Goal: Task Accomplishment & Management: Use online tool/utility

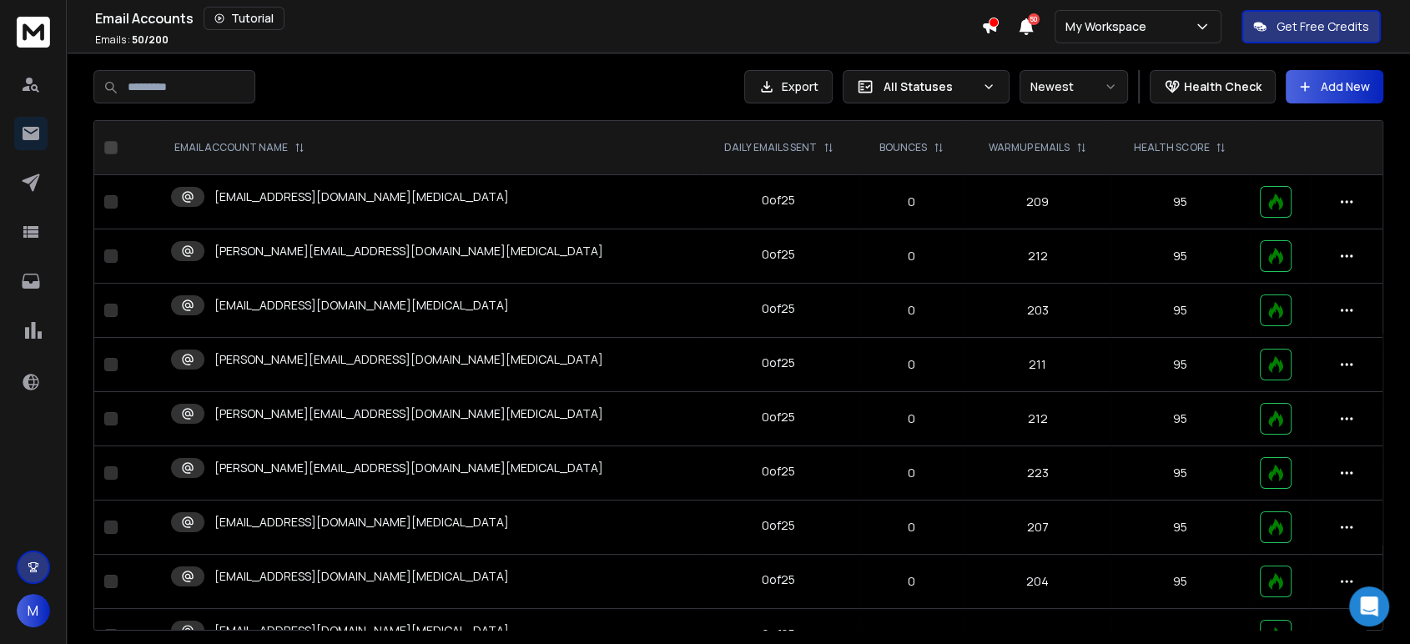
scroll to position [185, 0]
click at [22, 276] on icon at bounding box center [31, 281] width 20 height 20
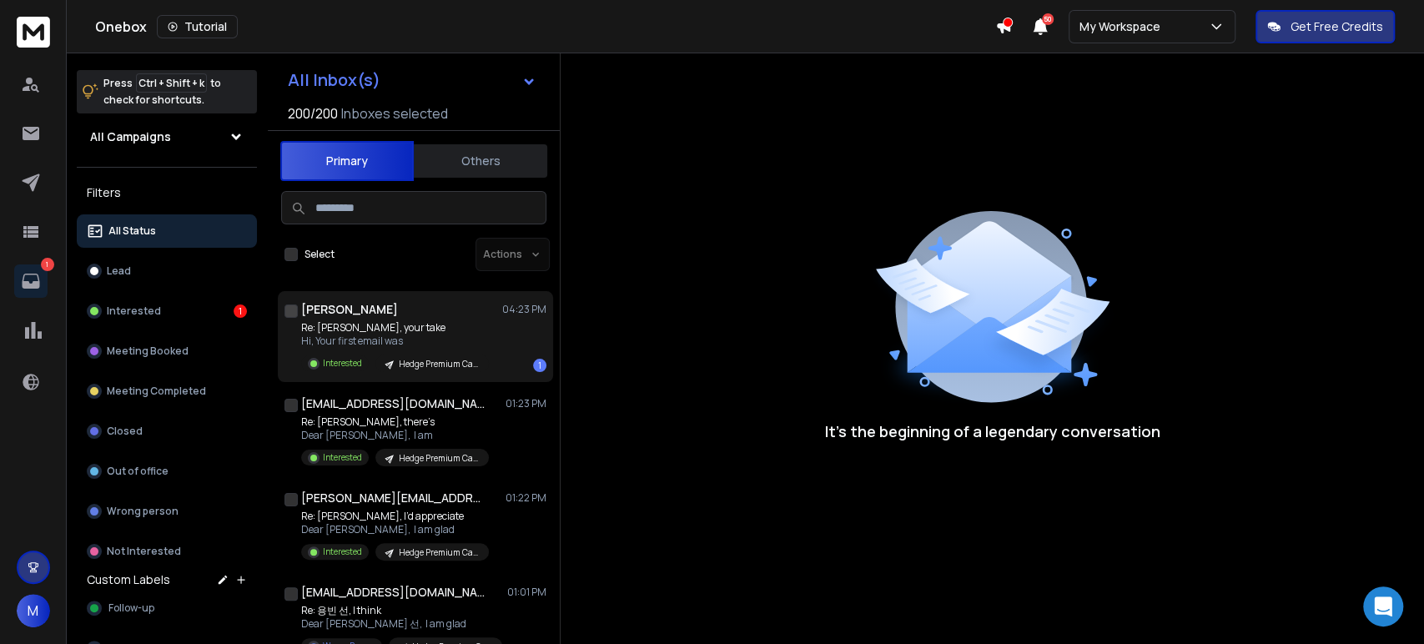
click at [464, 310] on div "[PERSON_NAME] 04:23 PM" at bounding box center [423, 309] width 245 height 17
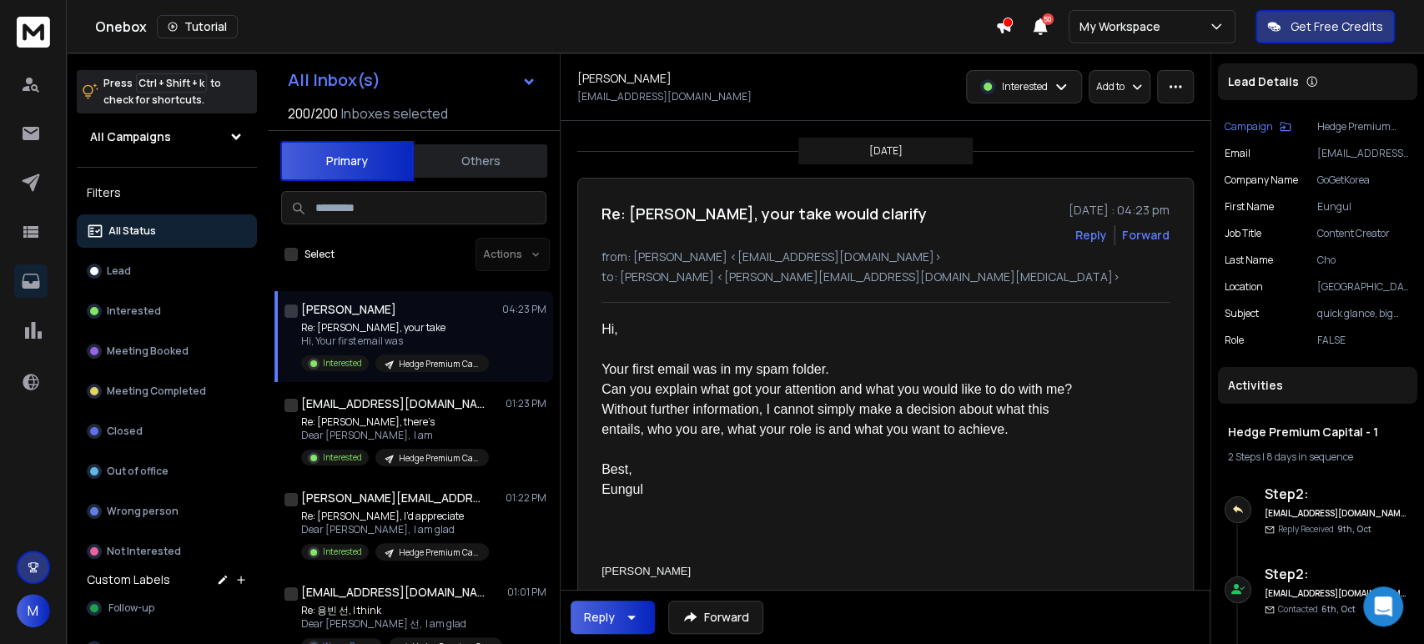
scroll to position [93, 0]
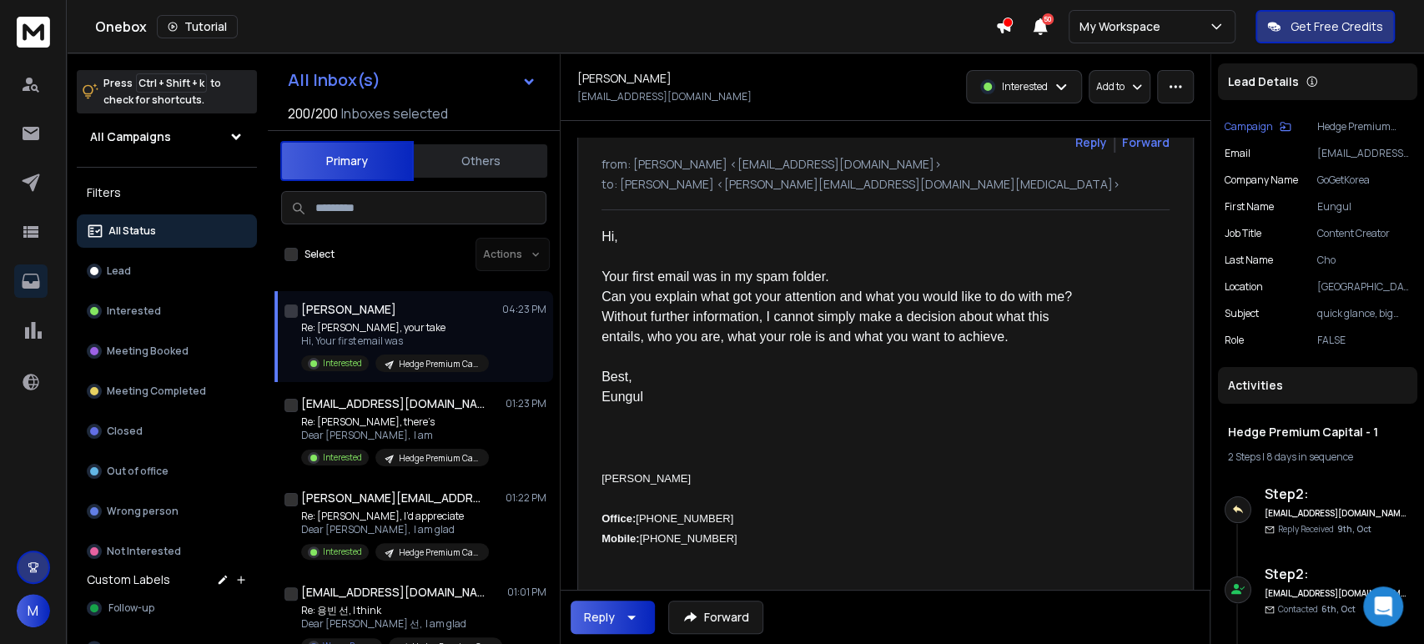
click at [587, 627] on div "Reply" at bounding box center [613, 617] width 58 height 20
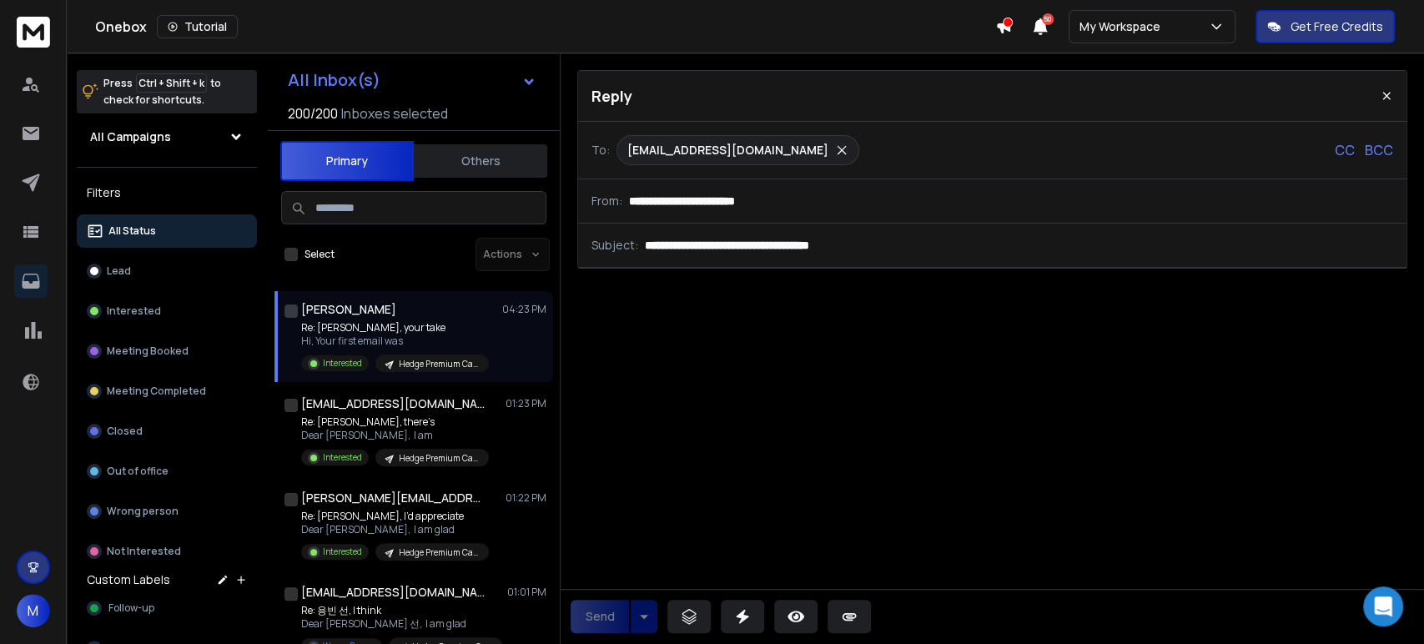
scroll to position [0, 0]
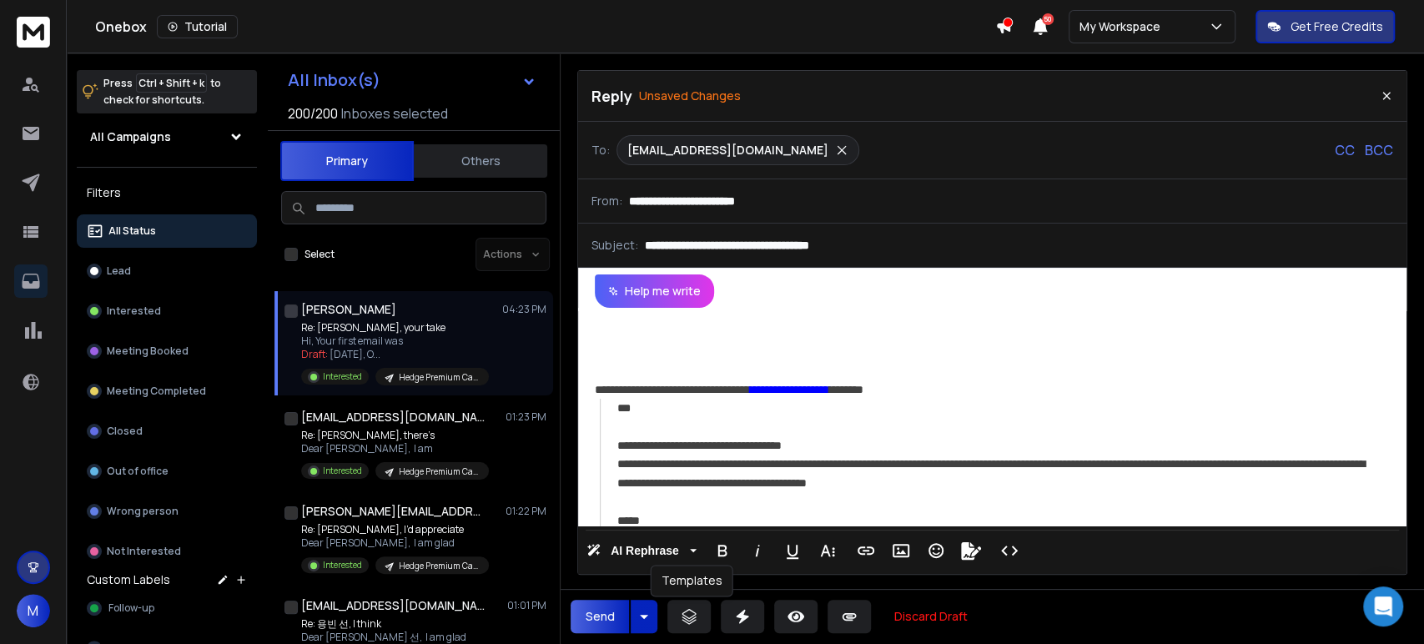
click at [687, 624] on icon at bounding box center [689, 616] width 17 height 17
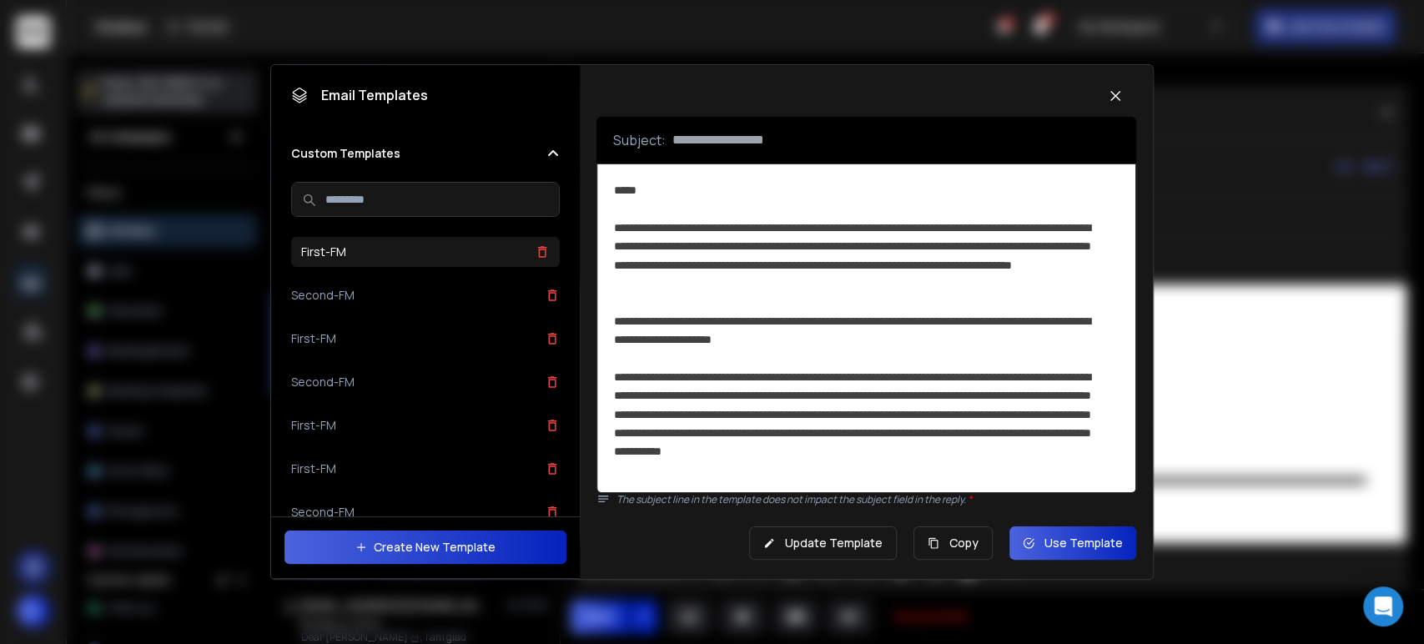
click at [1081, 543] on button "Use Template" at bounding box center [1073, 543] width 127 height 33
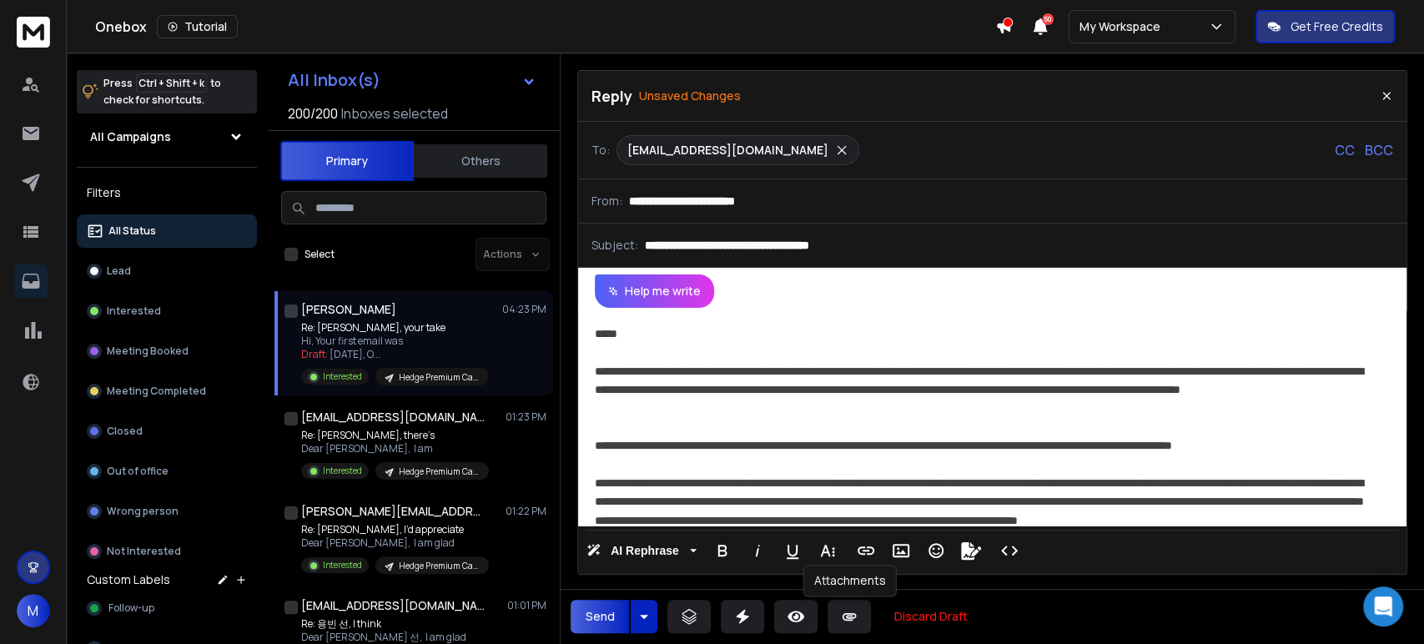
click at [850, 624] on icon at bounding box center [849, 616] width 17 height 17
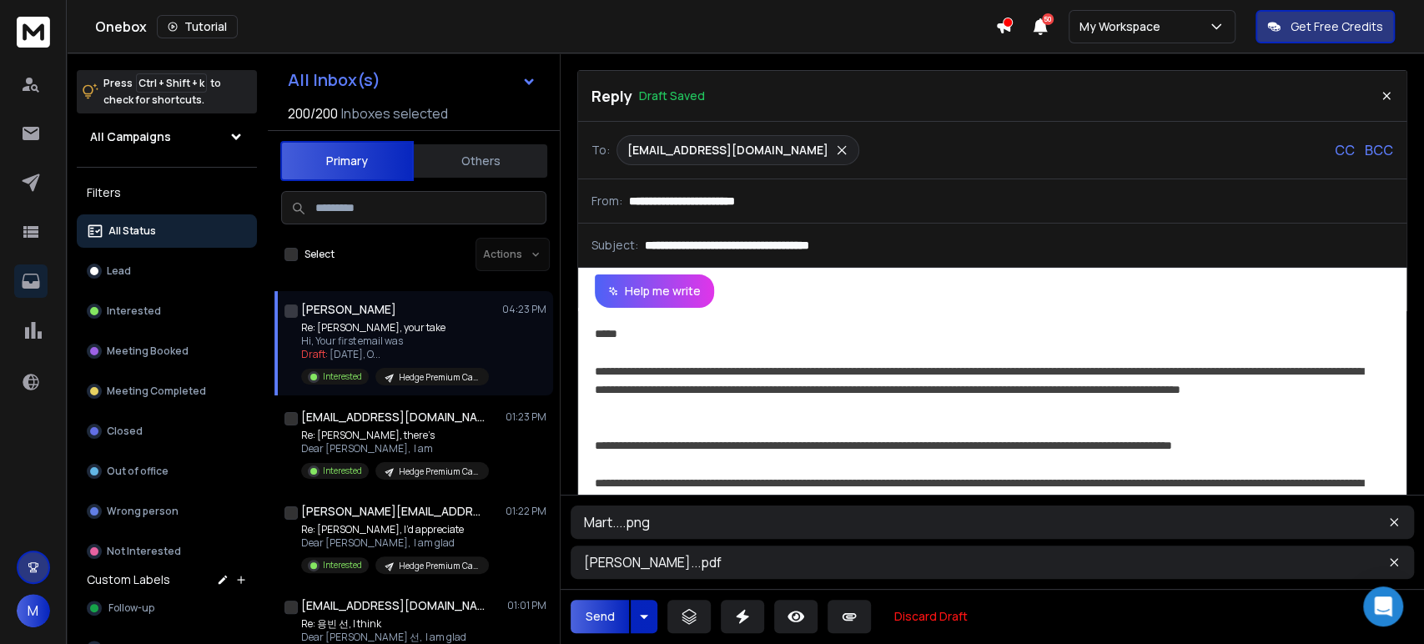
drag, startPoint x: 733, startPoint y: 240, endPoint x: 707, endPoint y: 245, distance: 27.2
click at [707, 245] on input "**********" at bounding box center [1019, 245] width 749 height 17
click at [742, 349] on div at bounding box center [992, 352] width 795 height 18
drag, startPoint x: 733, startPoint y: 246, endPoint x: 668, endPoint y: 243, distance: 66.0
click at [668, 243] on input "**********" at bounding box center [1019, 245] width 749 height 17
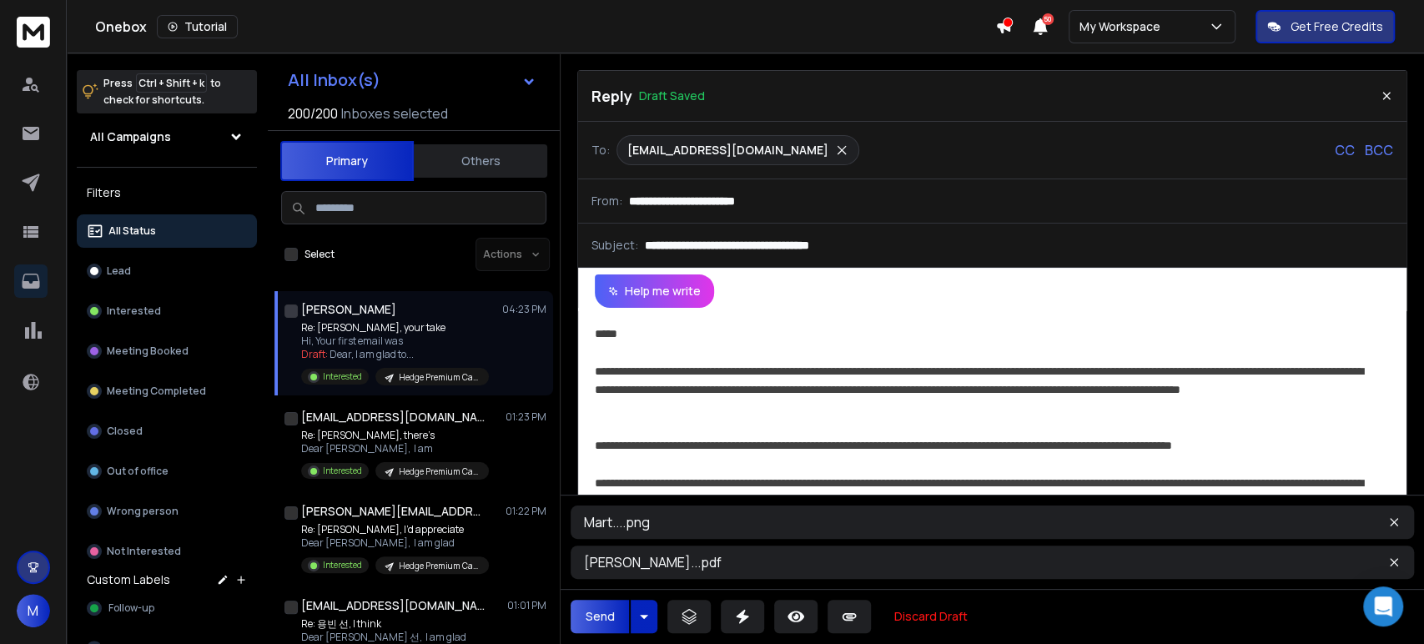
click at [712, 326] on div "*****" at bounding box center [983, 334] width 777 height 18
click at [607, 616] on button "Send" at bounding box center [600, 616] width 58 height 33
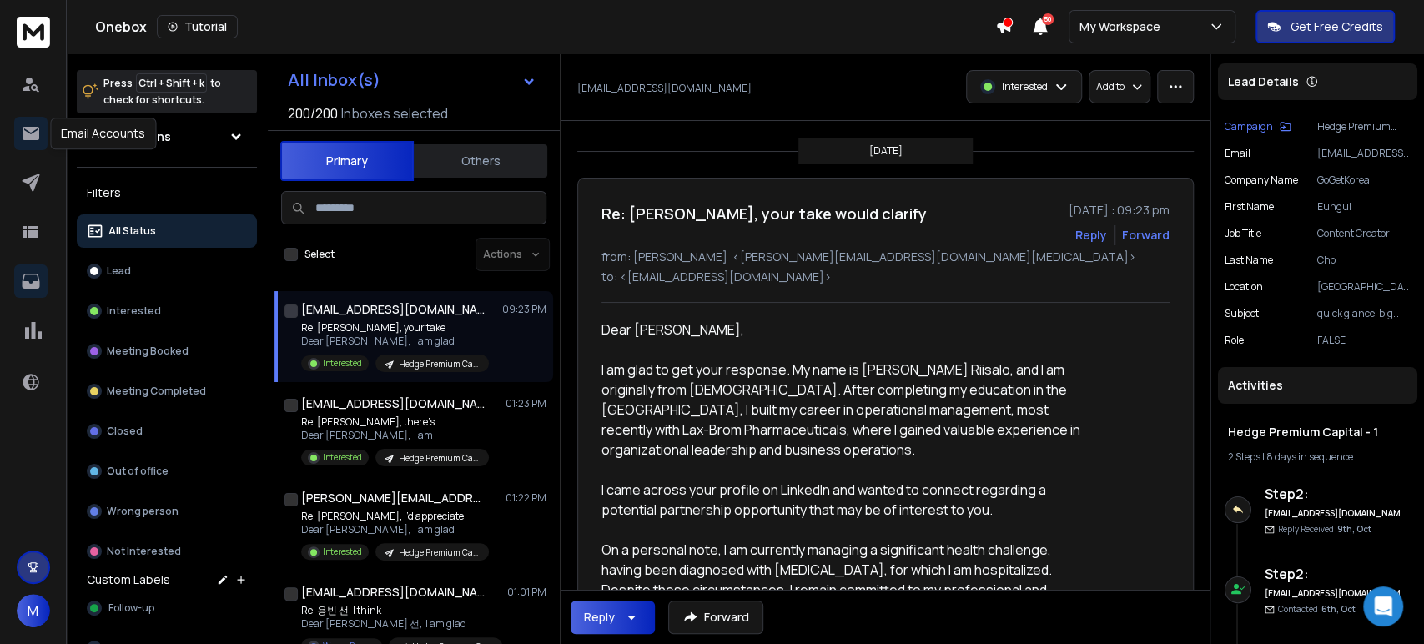
click at [30, 126] on icon at bounding box center [31, 134] width 20 height 20
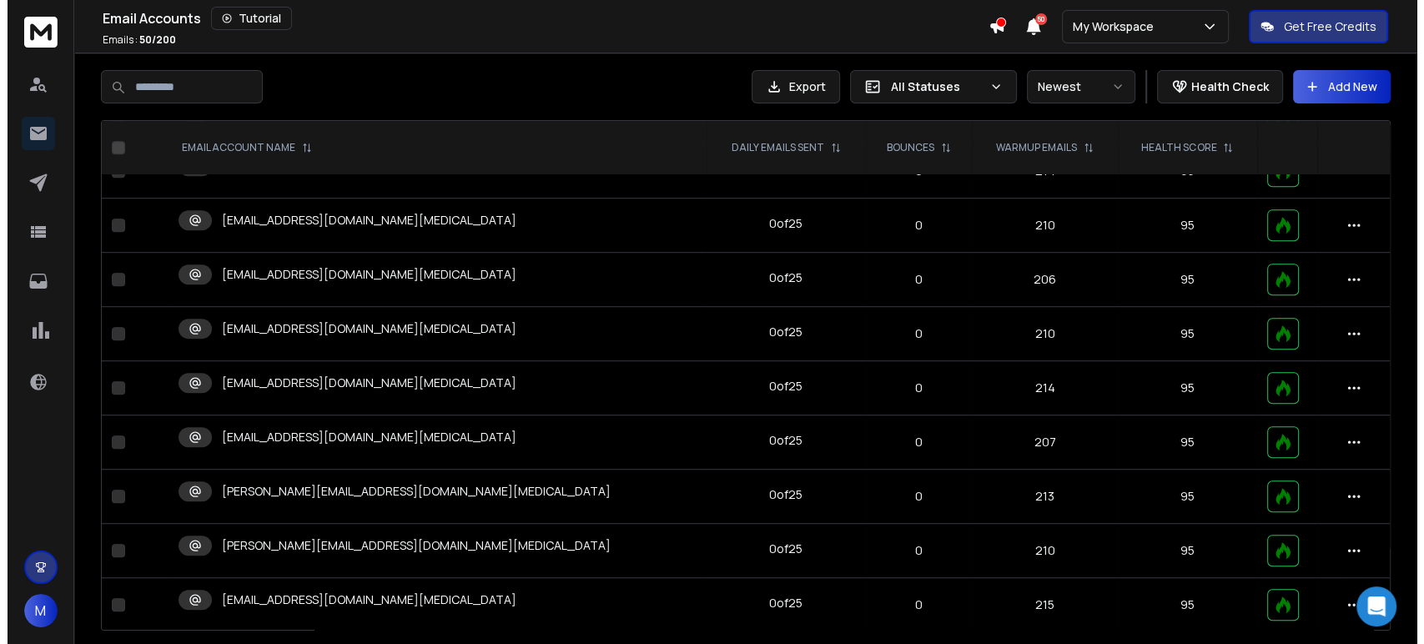
scroll to position [1205, 0]
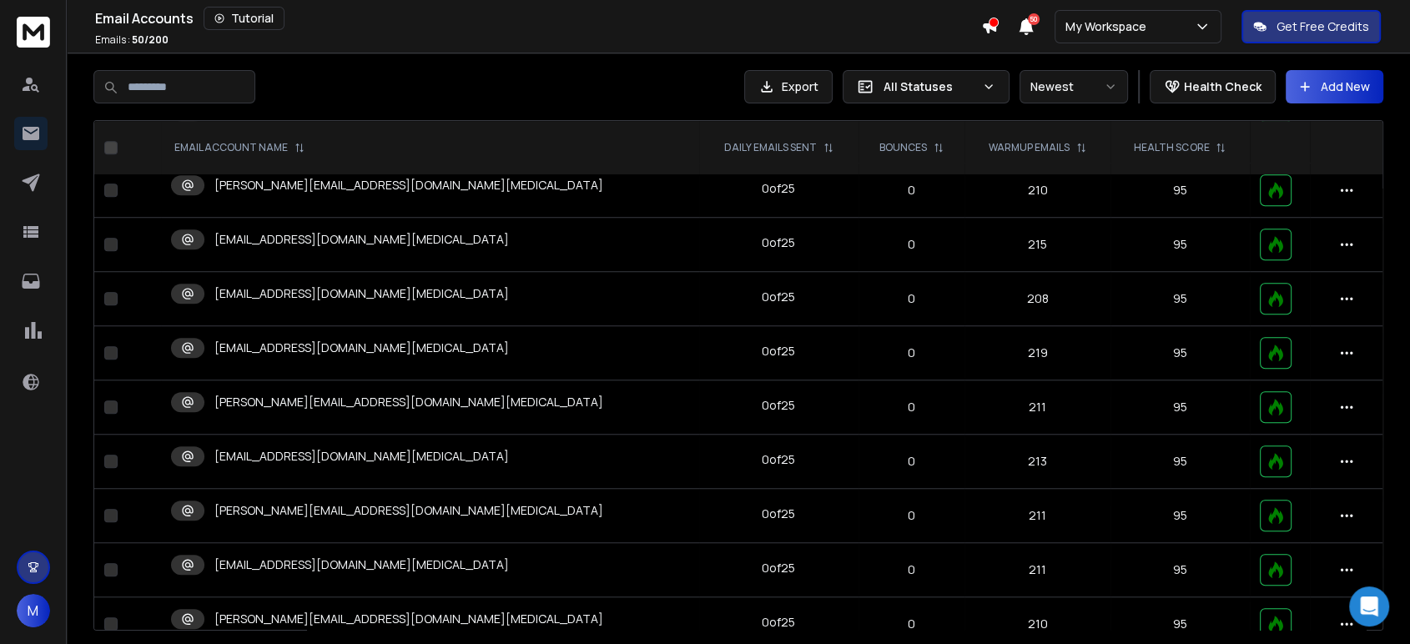
click at [965, 410] on td "211" at bounding box center [1038, 408] width 146 height 54
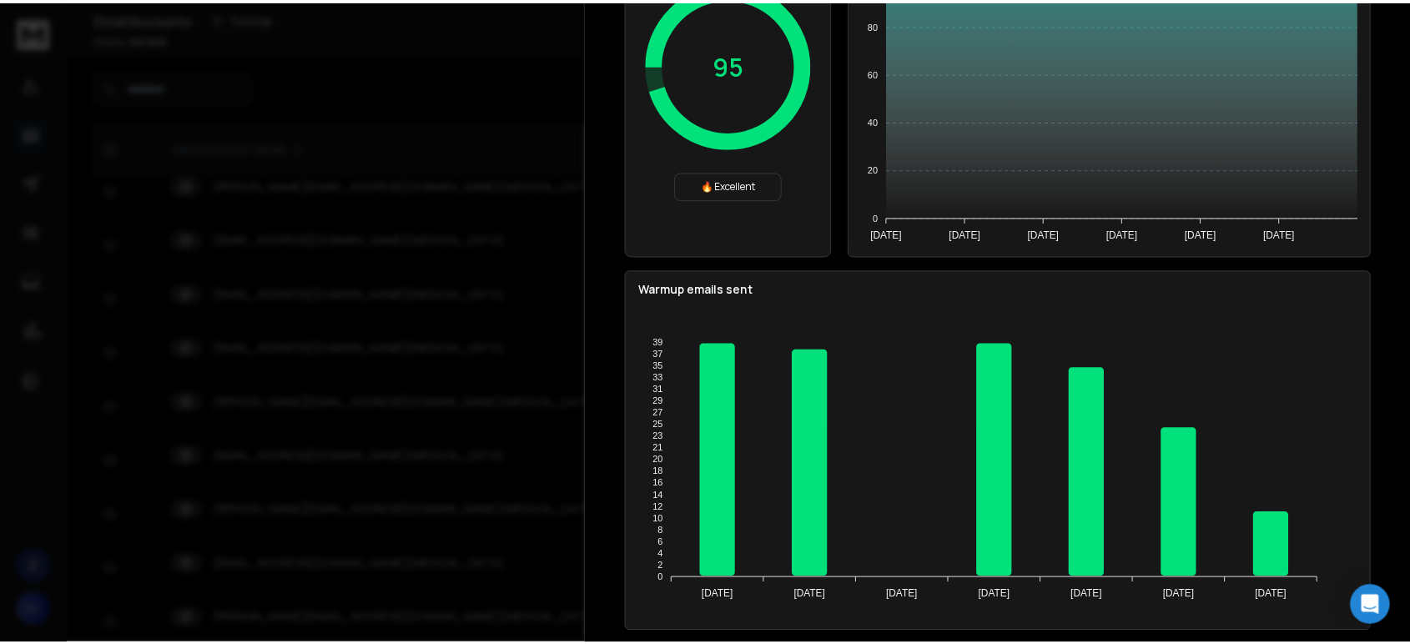
scroll to position [678, 0]
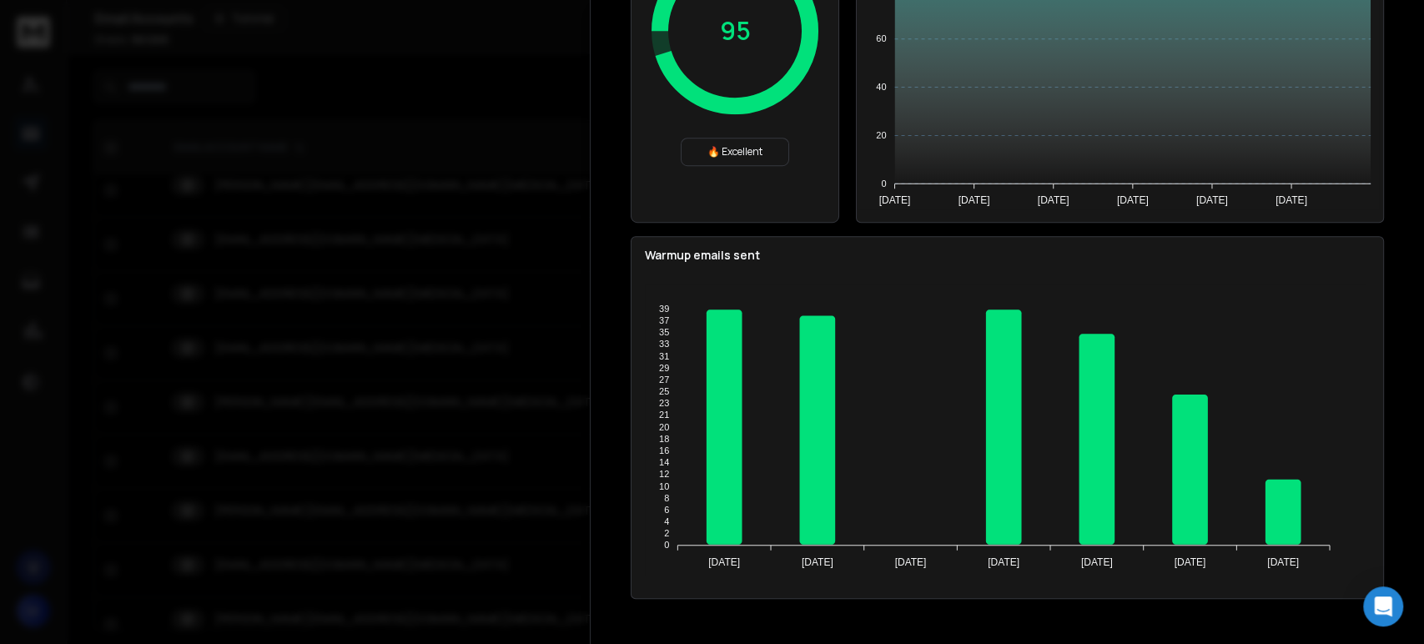
click at [227, 355] on div at bounding box center [712, 322] width 1424 height 644
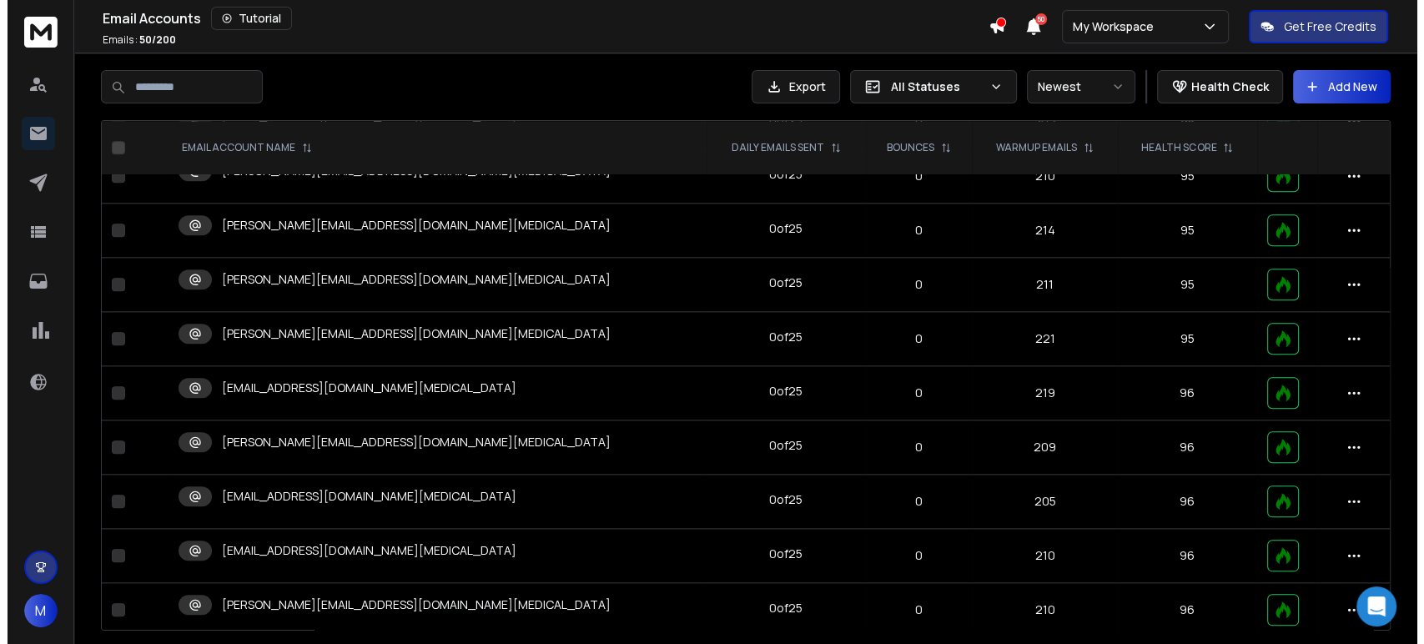
scroll to position [2225, 0]
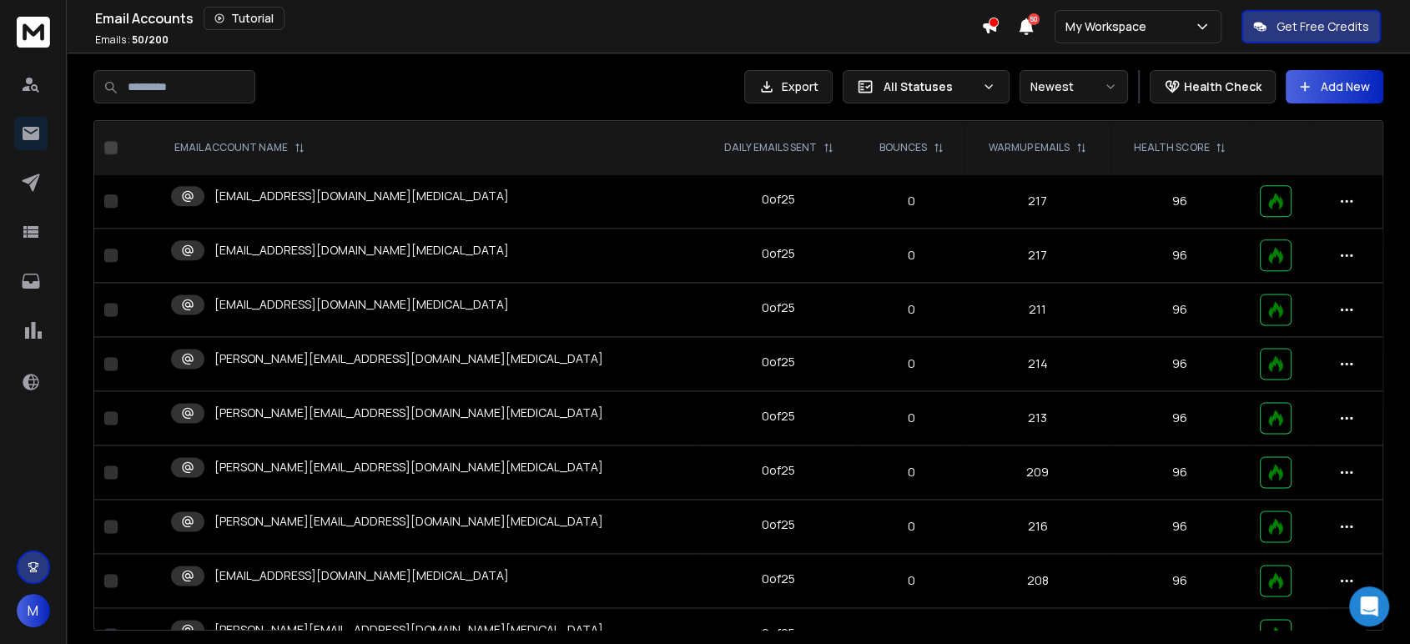
click at [859, 373] on td "0" at bounding box center [912, 364] width 107 height 54
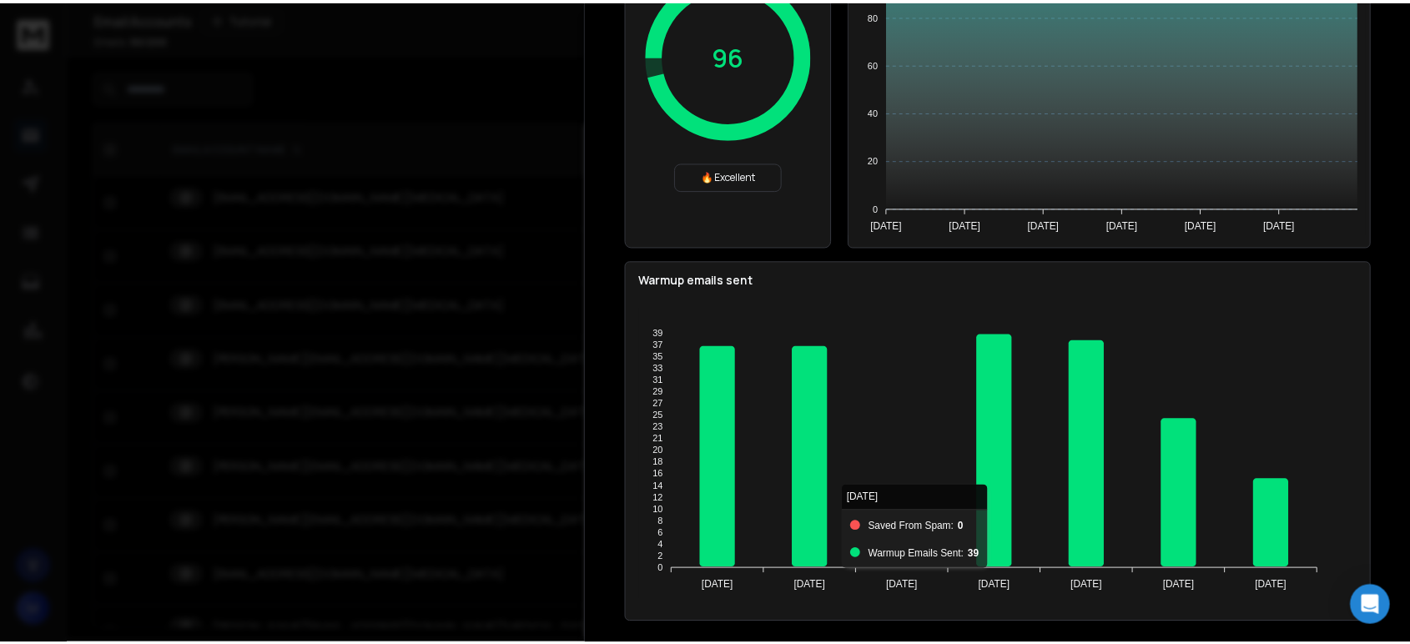
scroll to position [678, 0]
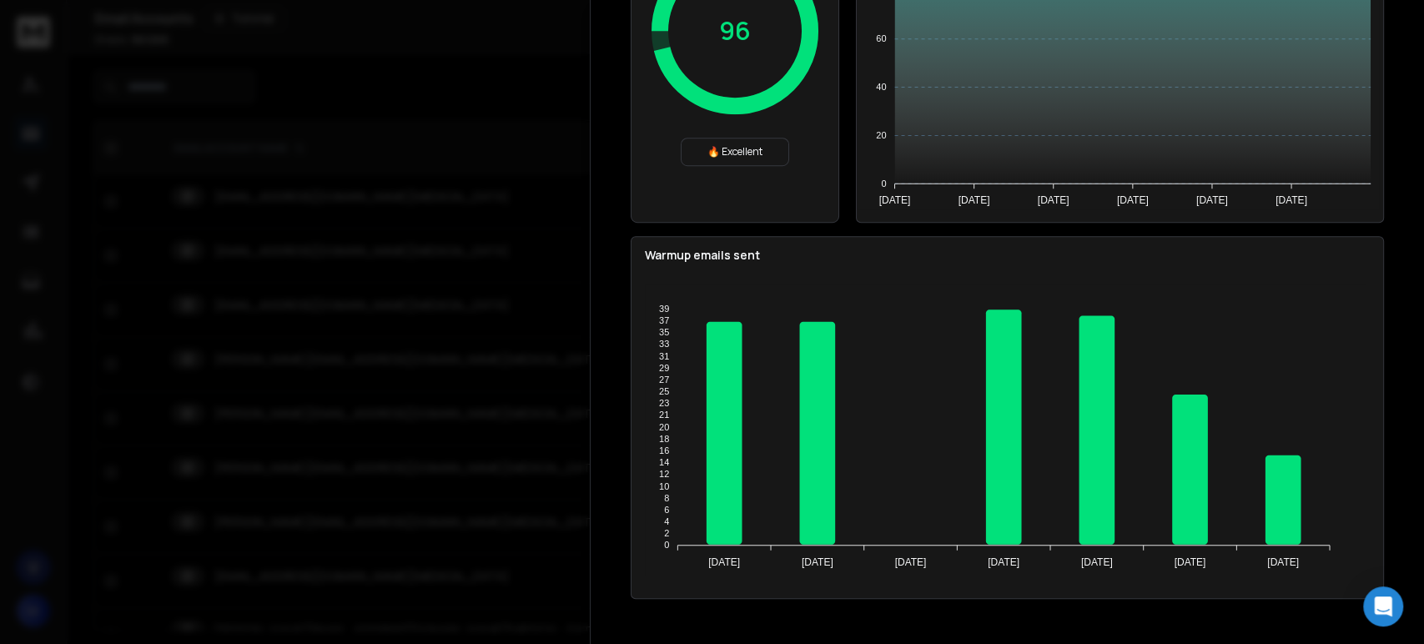
click at [526, 313] on div at bounding box center [712, 322] width 1424 height 644
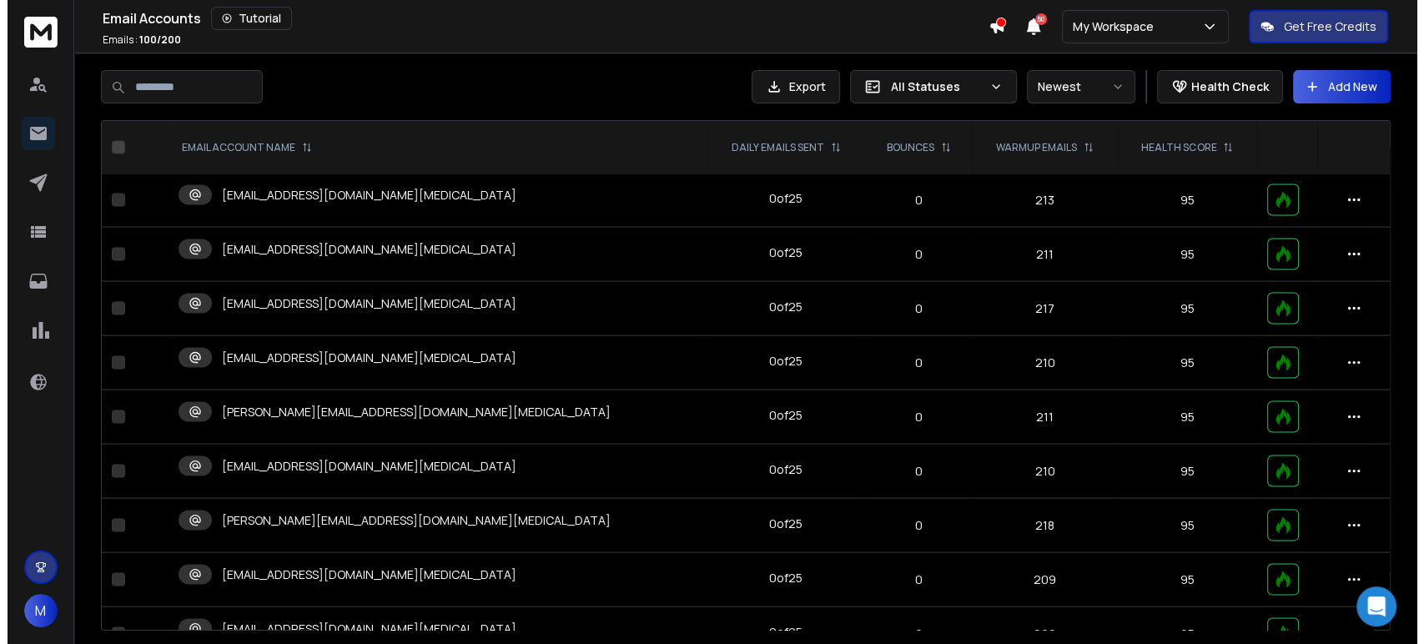
scroll to position [3496, 0]
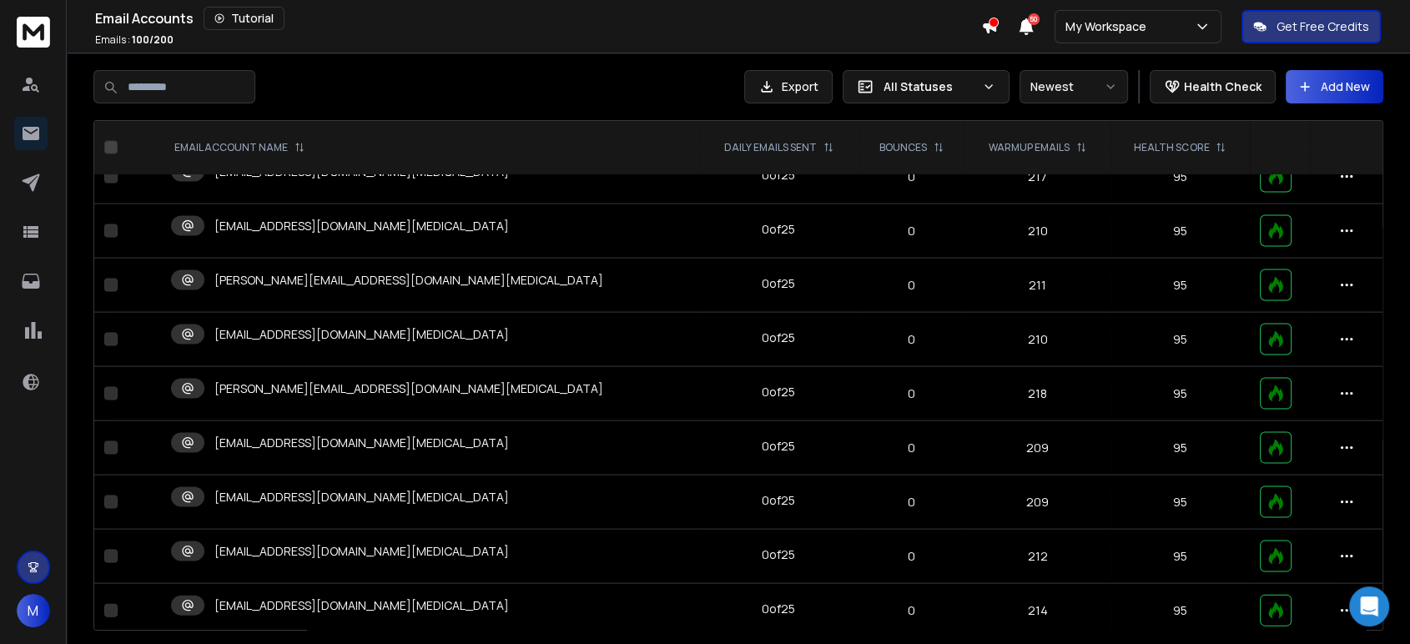
click at [965, 485] on td "209" at bounding box center [1038, 503] width 146 height 54
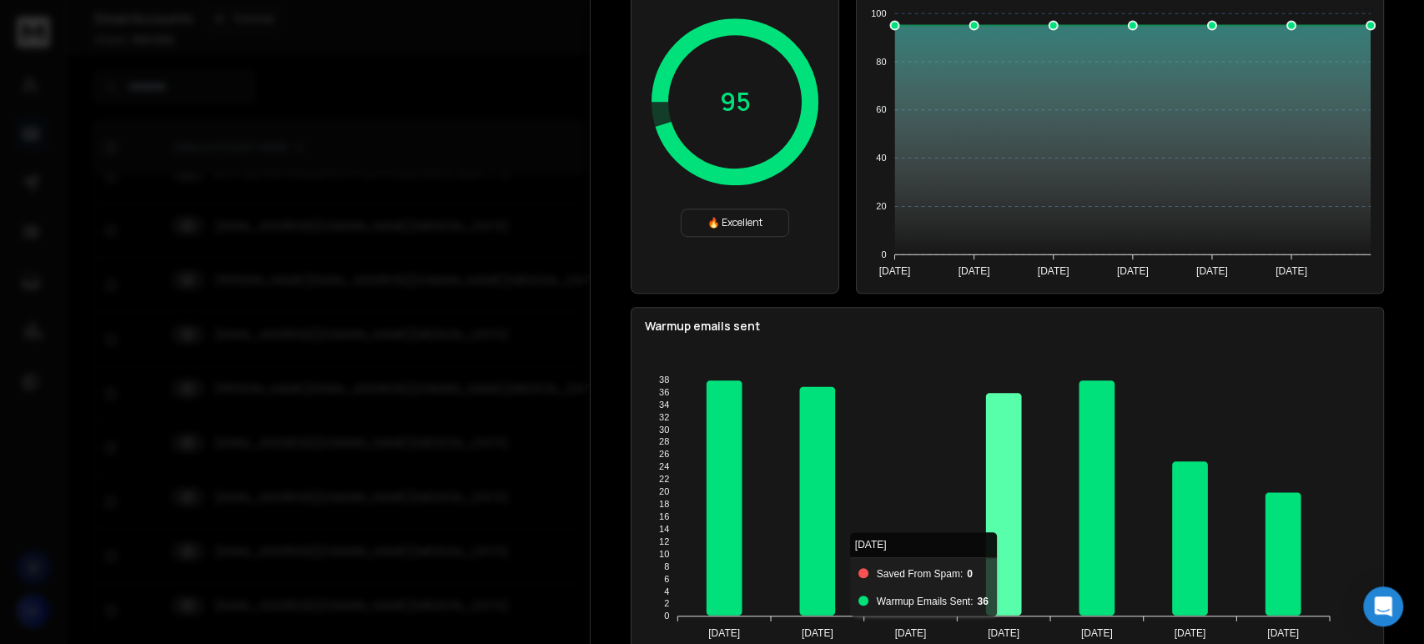
scroll to position [678, 0]
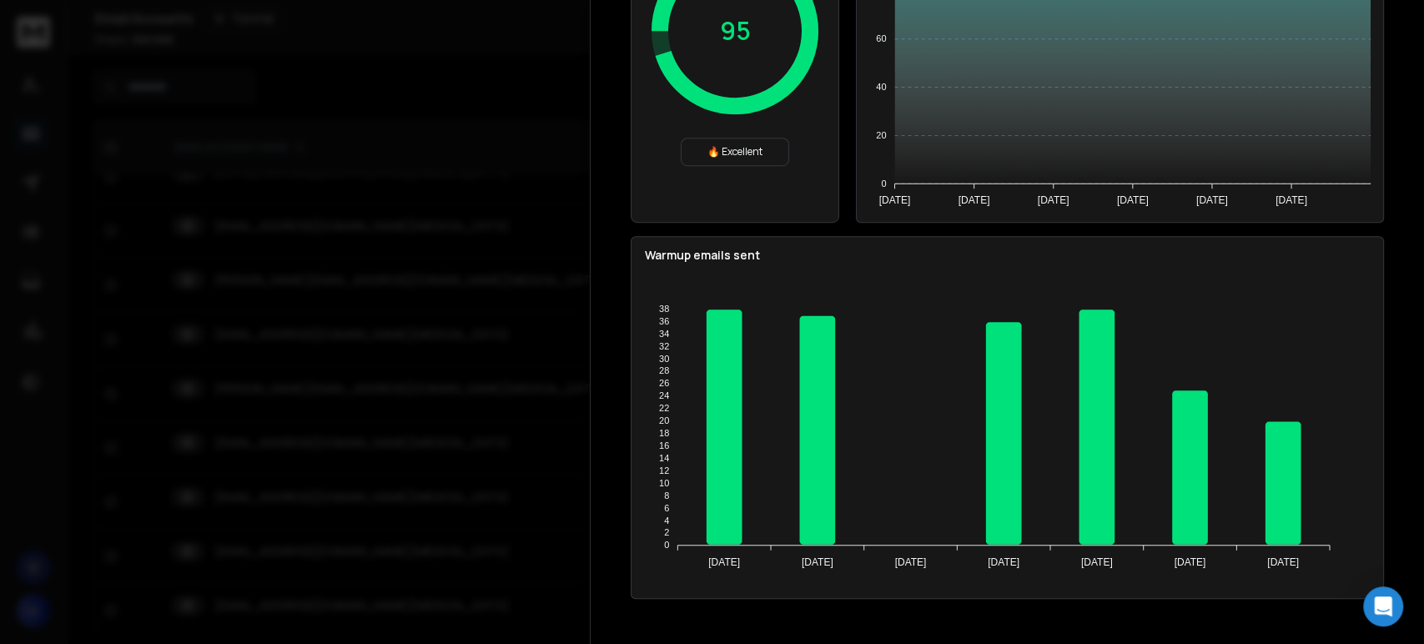
click at [420, 288] on div at bounding box center [712, 322] width 1424 height 644
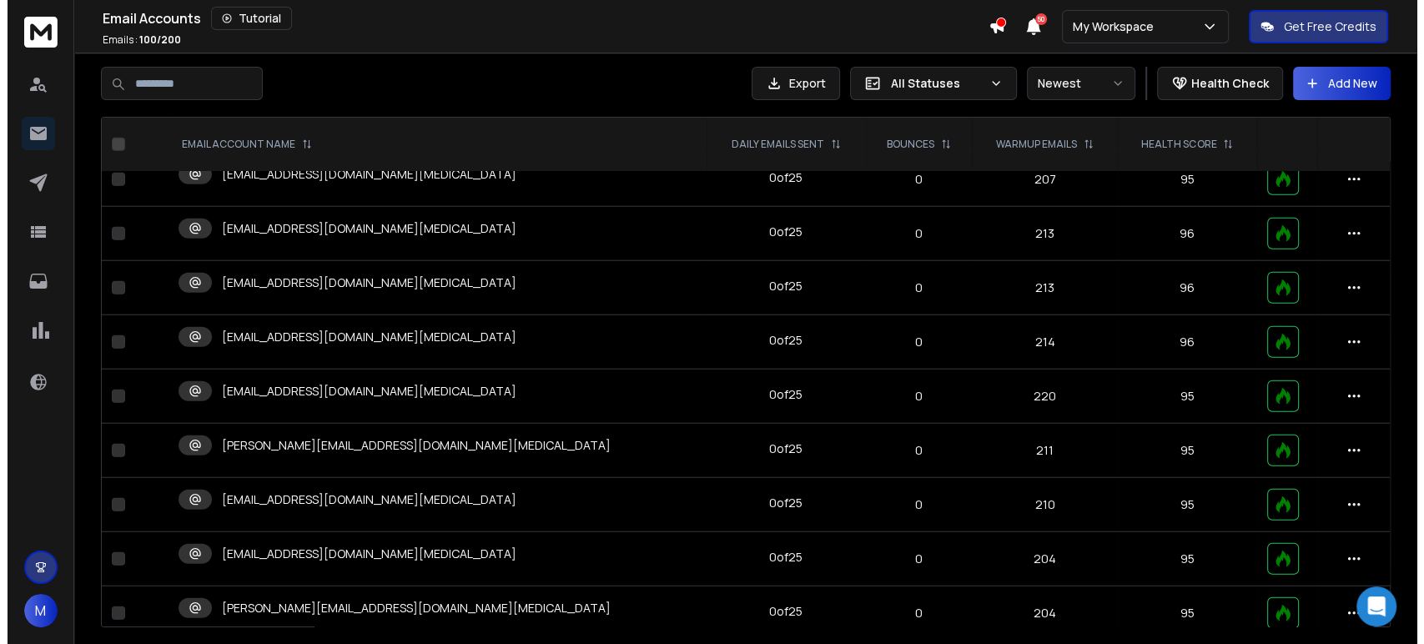
scroll to position [4701, 0]
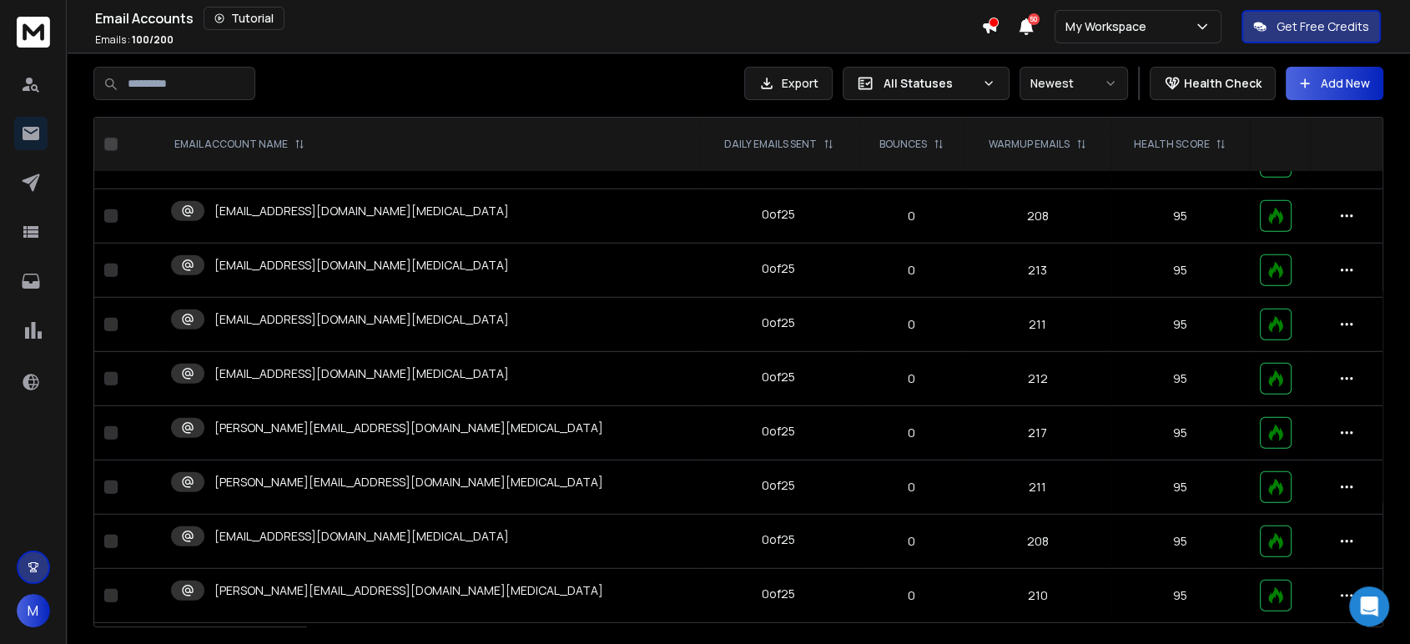
click at [965, 412] on td "217" at bounding box center [1038, 433] width 146 height 54
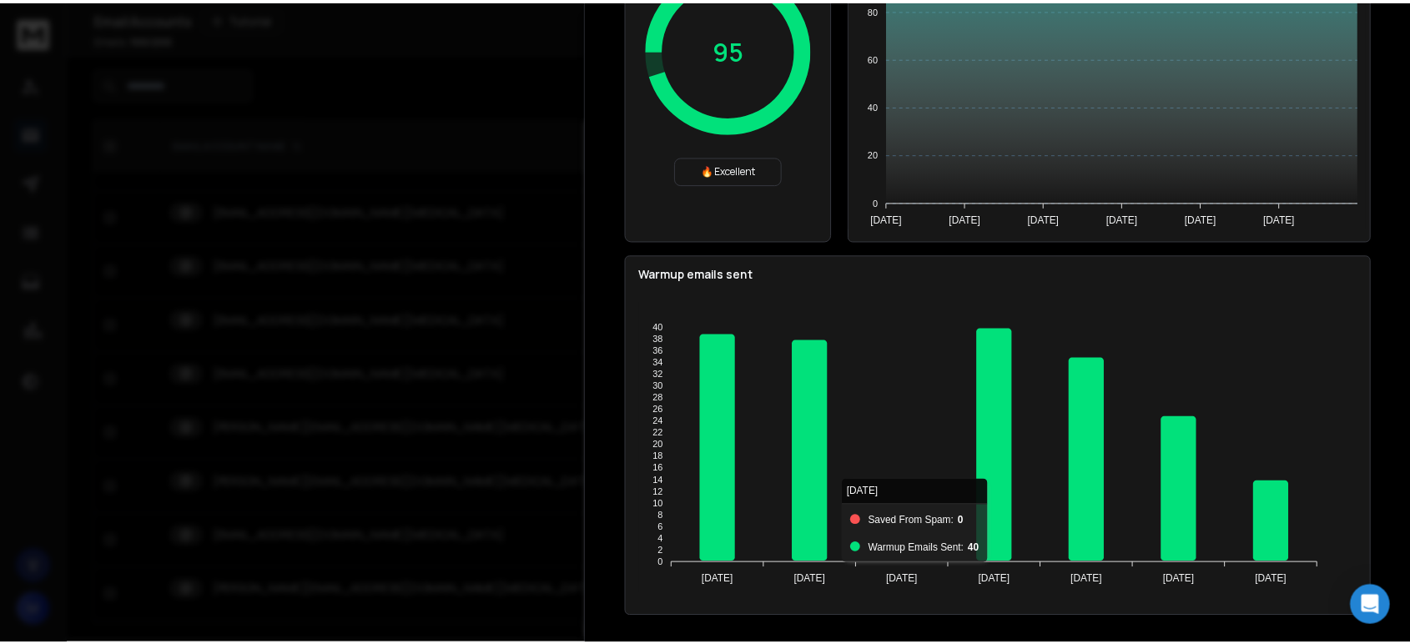
scroll to position [678, 0]
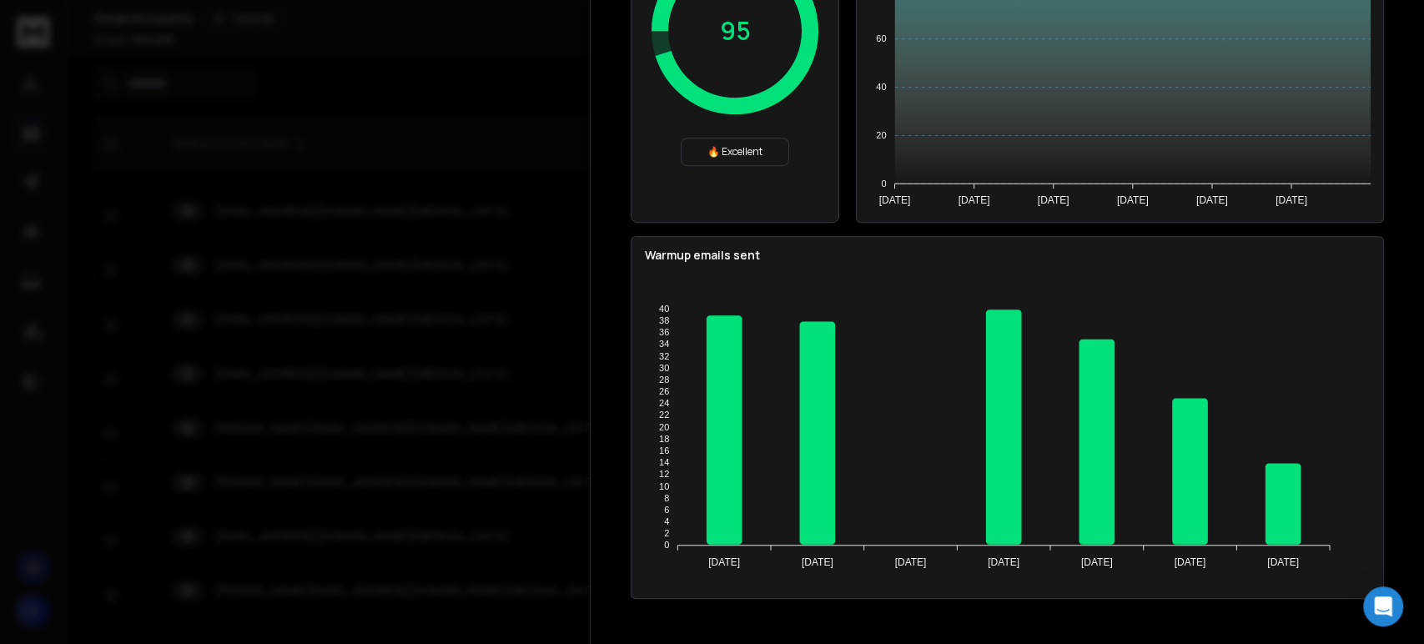
click at [470, 444] on div at bounding box center [712, 322] width 1424 height 644
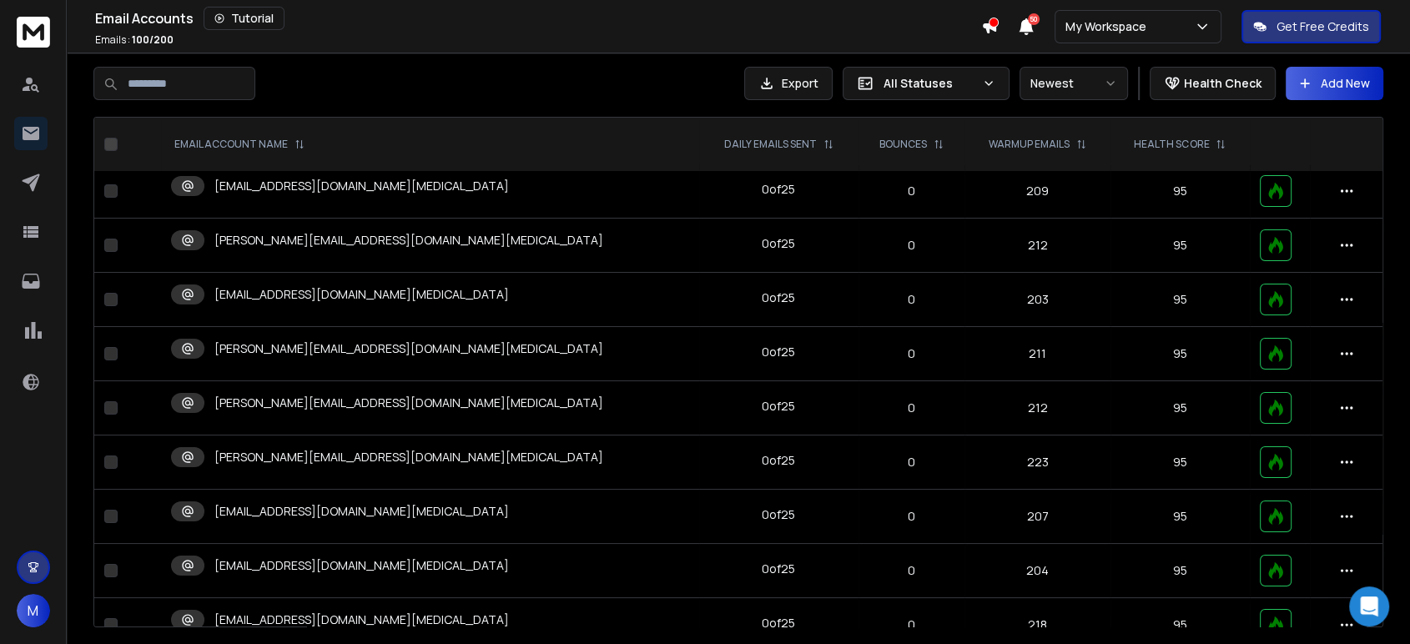
scroll to position [0, 0]
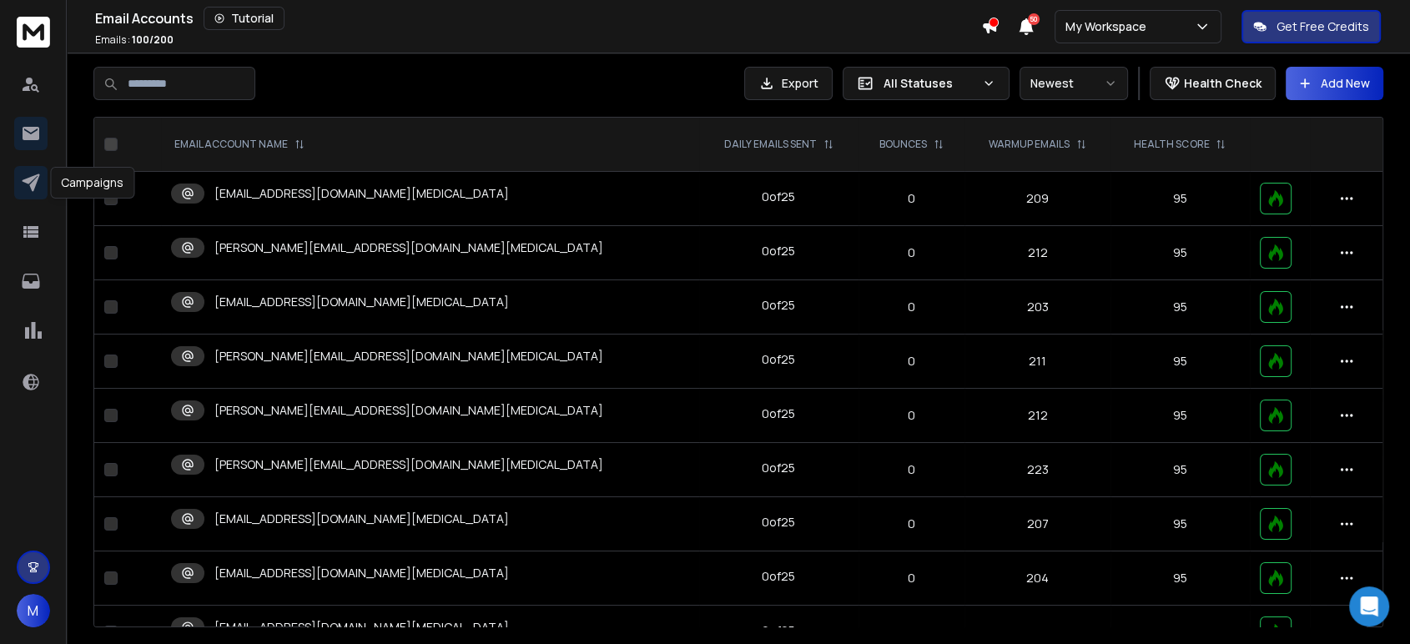
click at [30, 182] on icon at bounding box center [31, 183] width 20 height 20
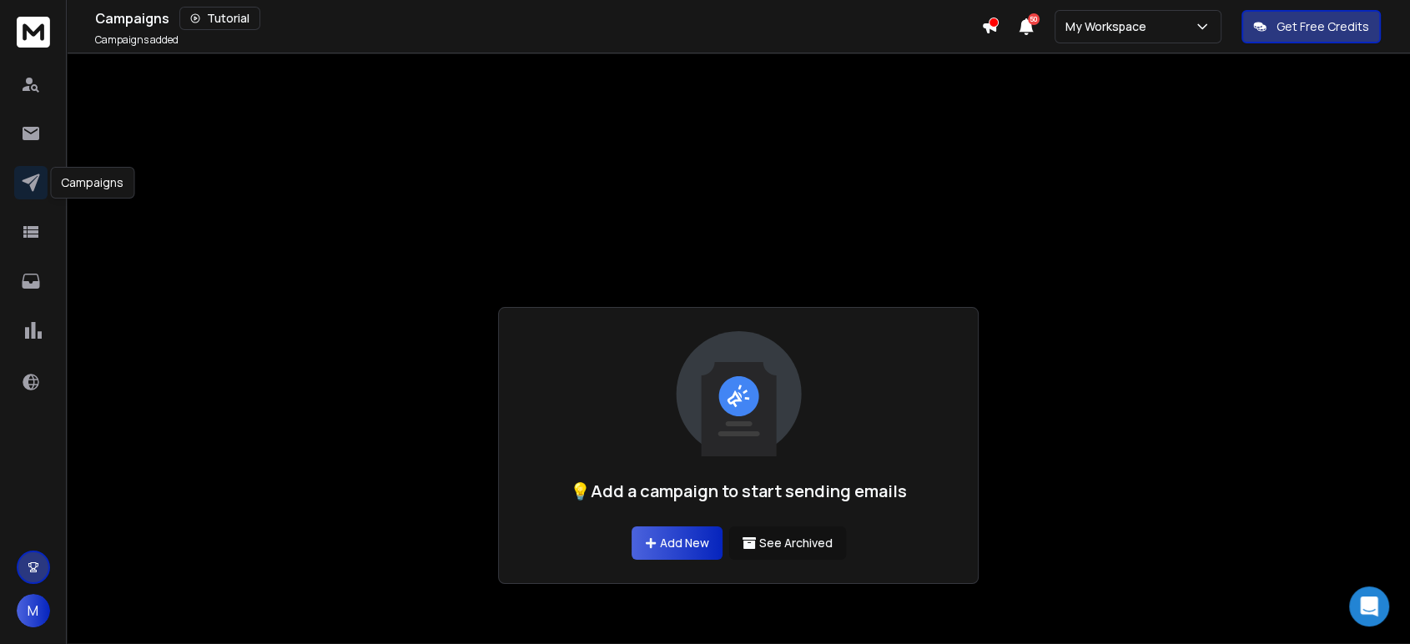
click at [27, 177] on icon at bounding box center [31, 183] width 20 height 20
click at [11, 126] on div "M" at bounding box center [33, 322] width 67 height 644
click at [33, 132] on icon at bounding box center [31, 134] width 20 height 20
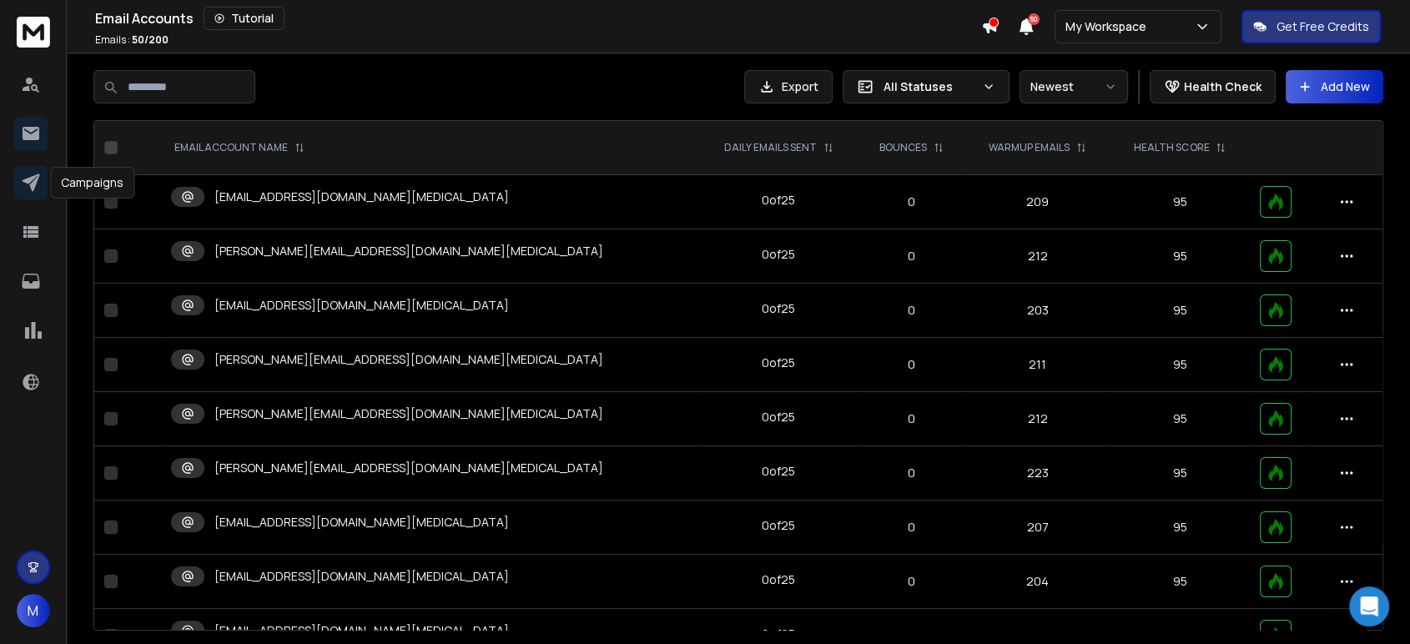
click at [27, 193] on link at bounding box center [30, 182] width 33 height 33
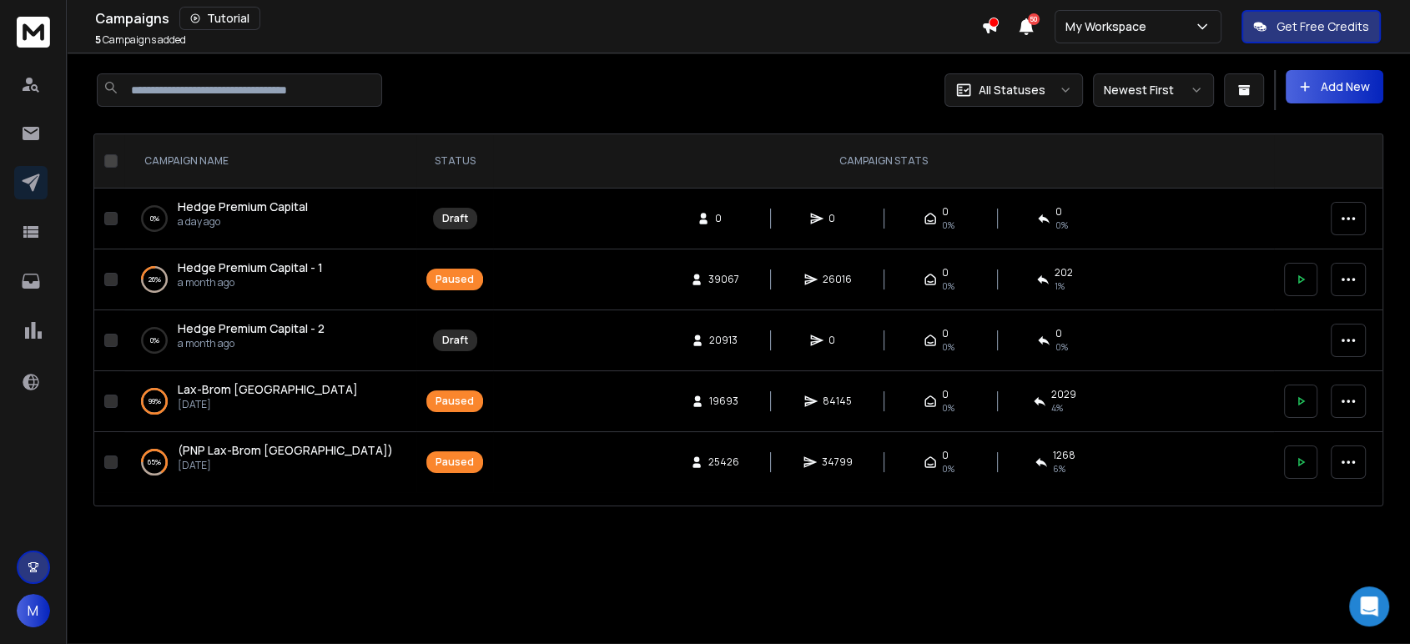
click at [328, 280] on div "26 % Hedge Premium Capital - 1 a month ago" at bounding box center [270, 280] width 259 height 40
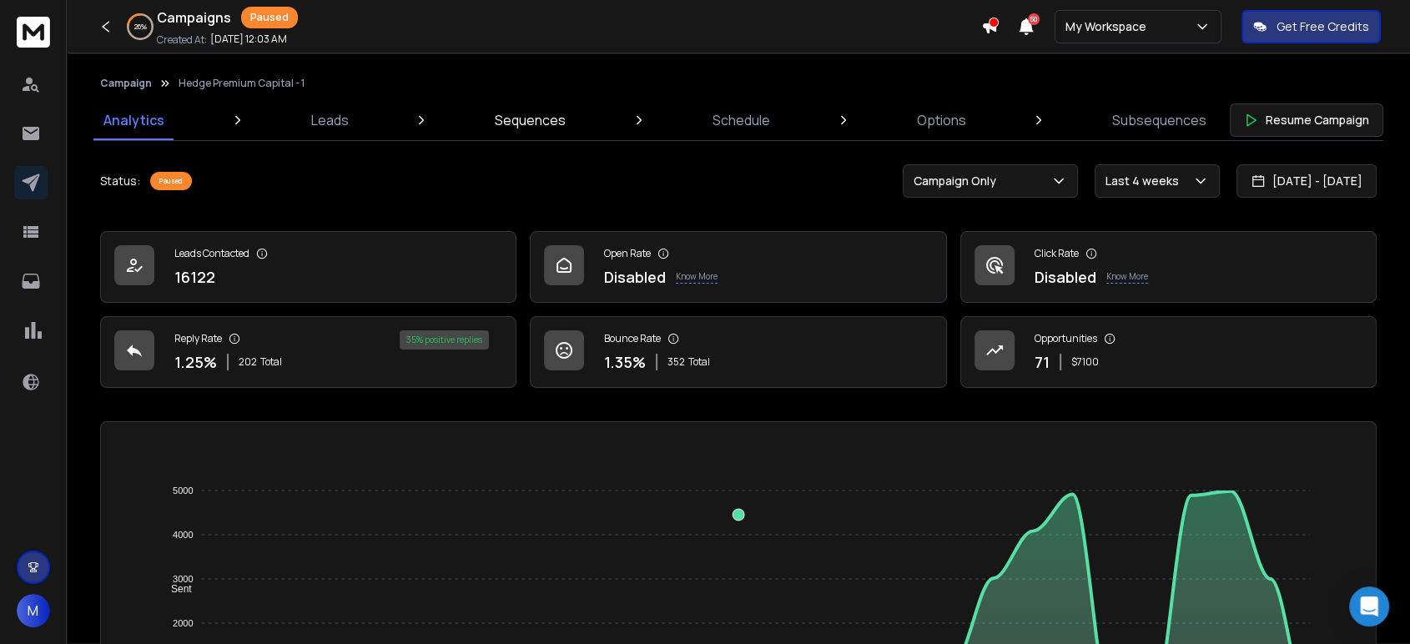
click at [520, 118] on p "Sequences" at bounding box center [530, 120] width 71 height 20
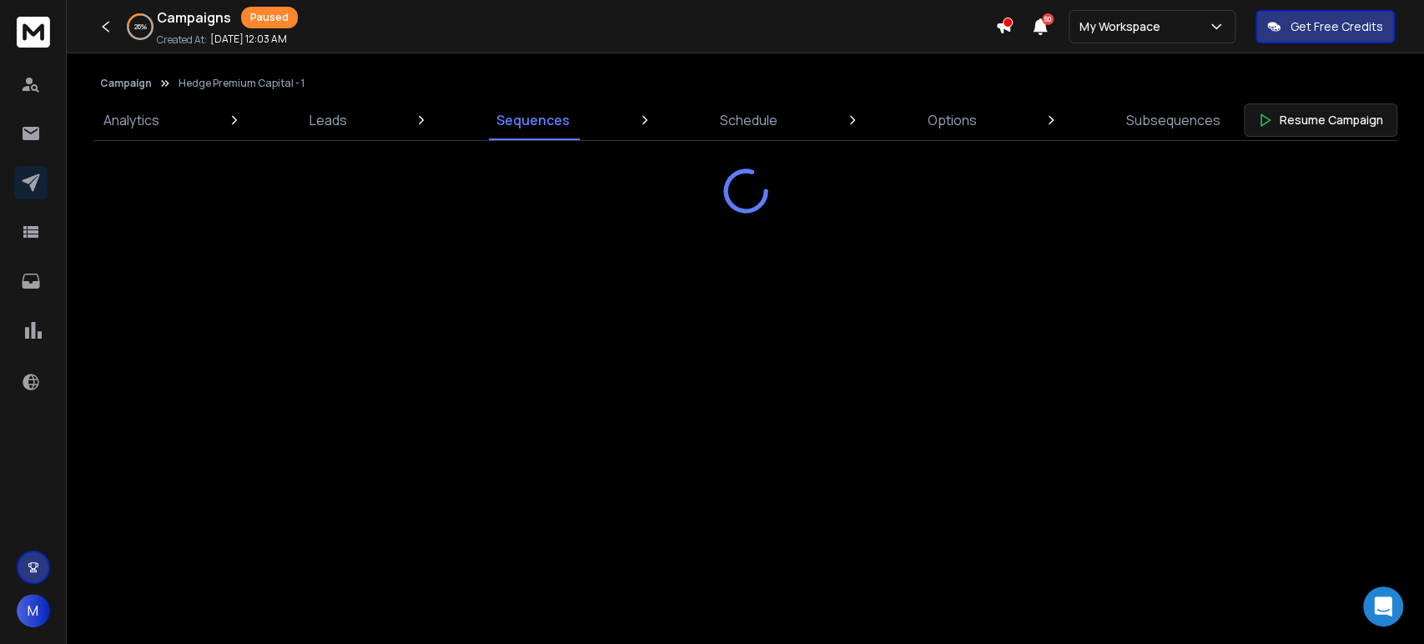
click at [520, 118] on p "Sequences" at bounding box center [533, 120] width 73 height 20
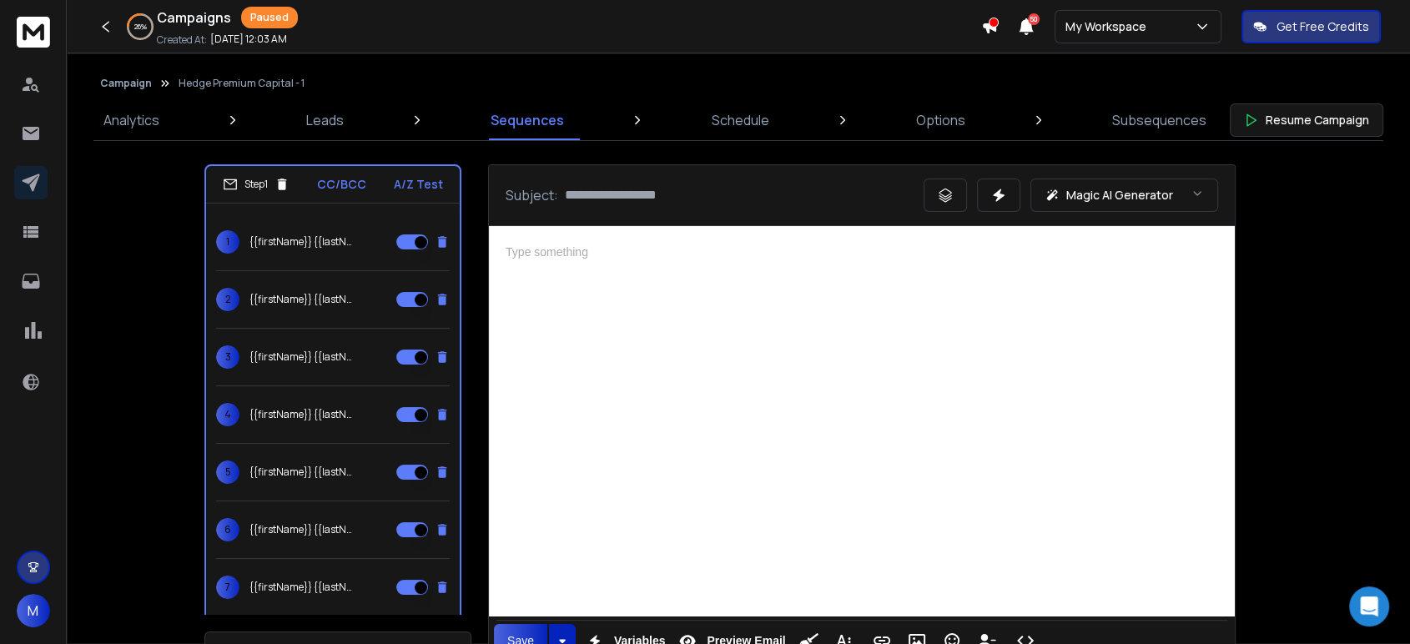
type input "**********"
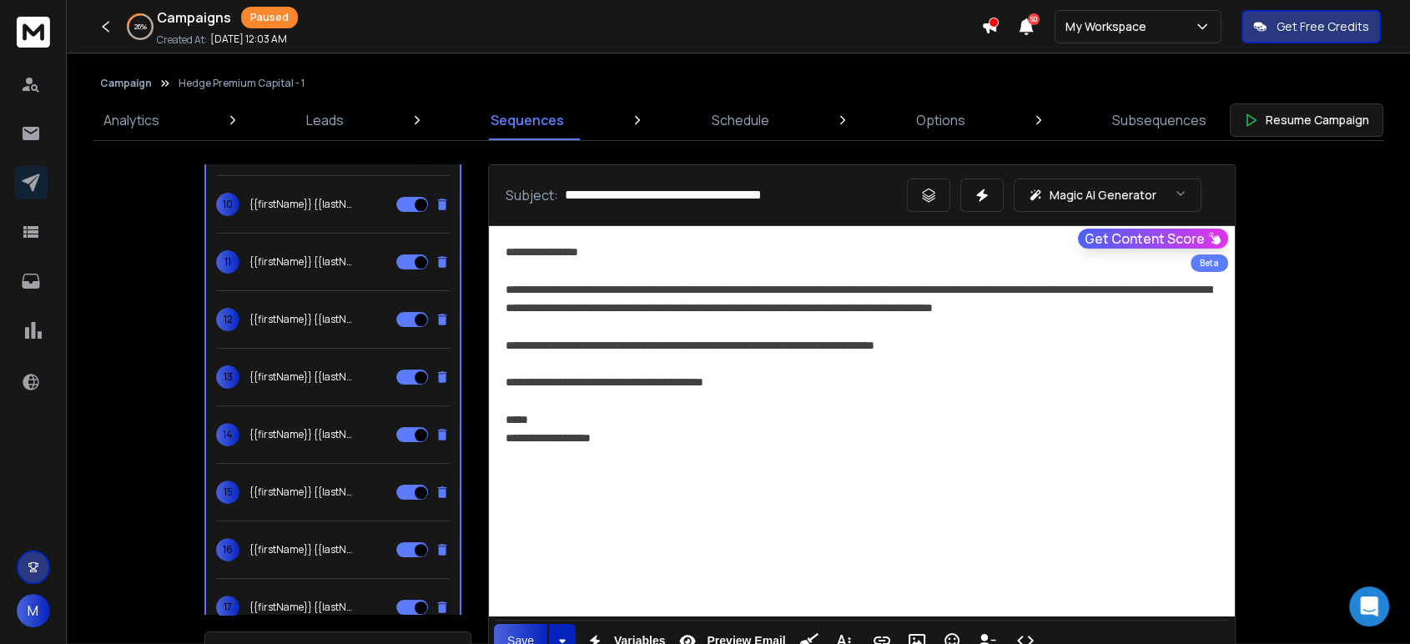
scroll to position [1205, 0]
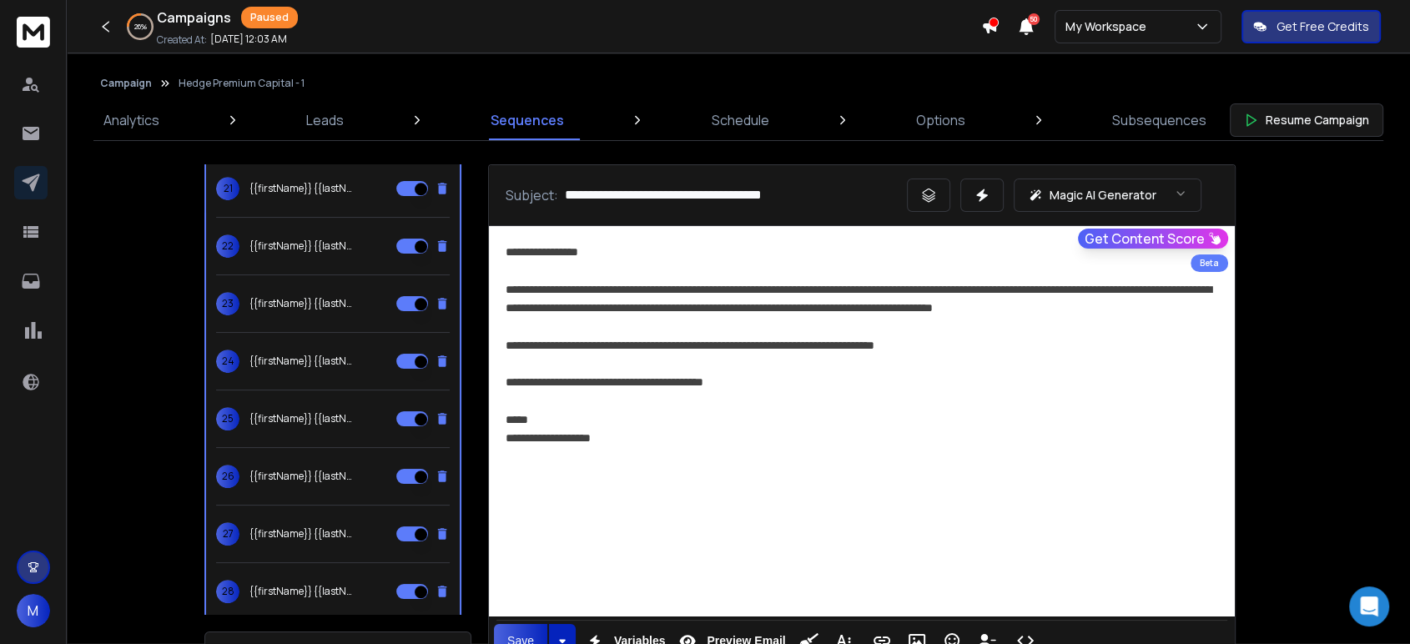
click at [306, 412] on p "{{firstName}} {{lastName}}, {{Subject}}" at bounding box center [303, 418] width 107 height 13
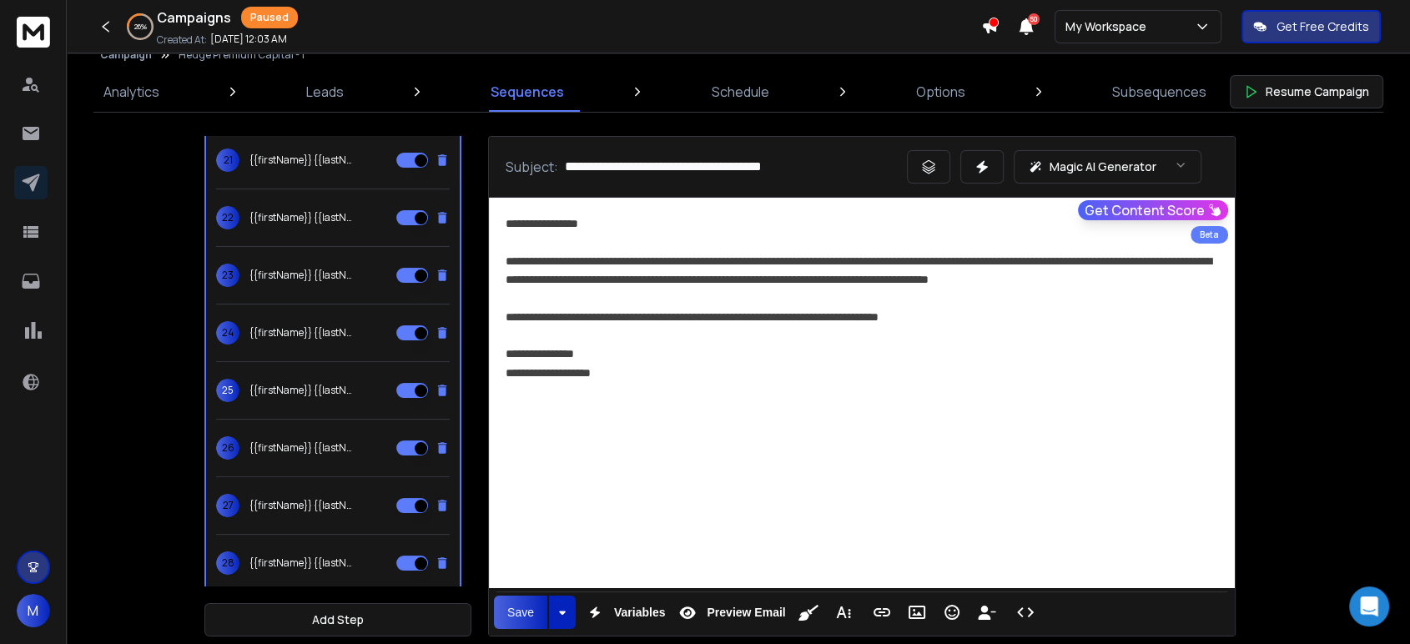
scroll to position [44, 0]
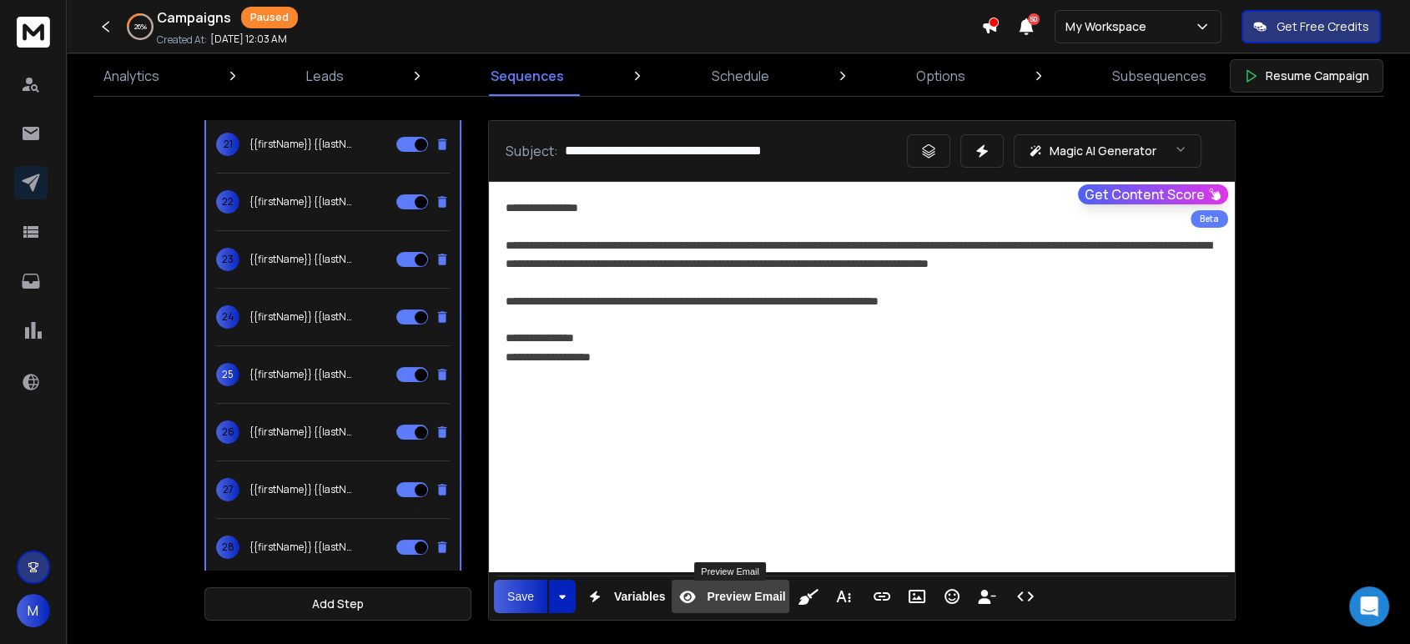
click at [767, 599] on span "Preview Email" at bounding box center [745, 597] width 85 height 14
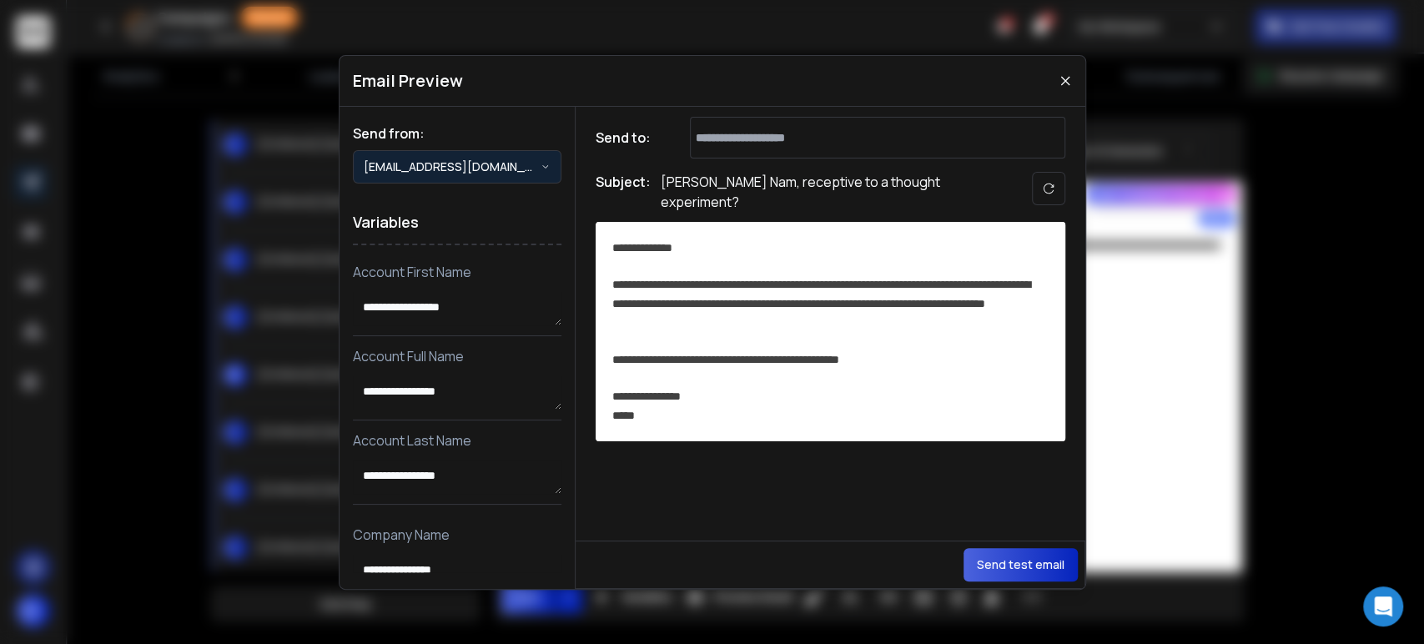
click at [478, 159] on p "[EMAIL_ADDRESS][DOMAIN_NAME][MEDICAL_DATA]" at bounding box center [452, 167] width 177 height 17
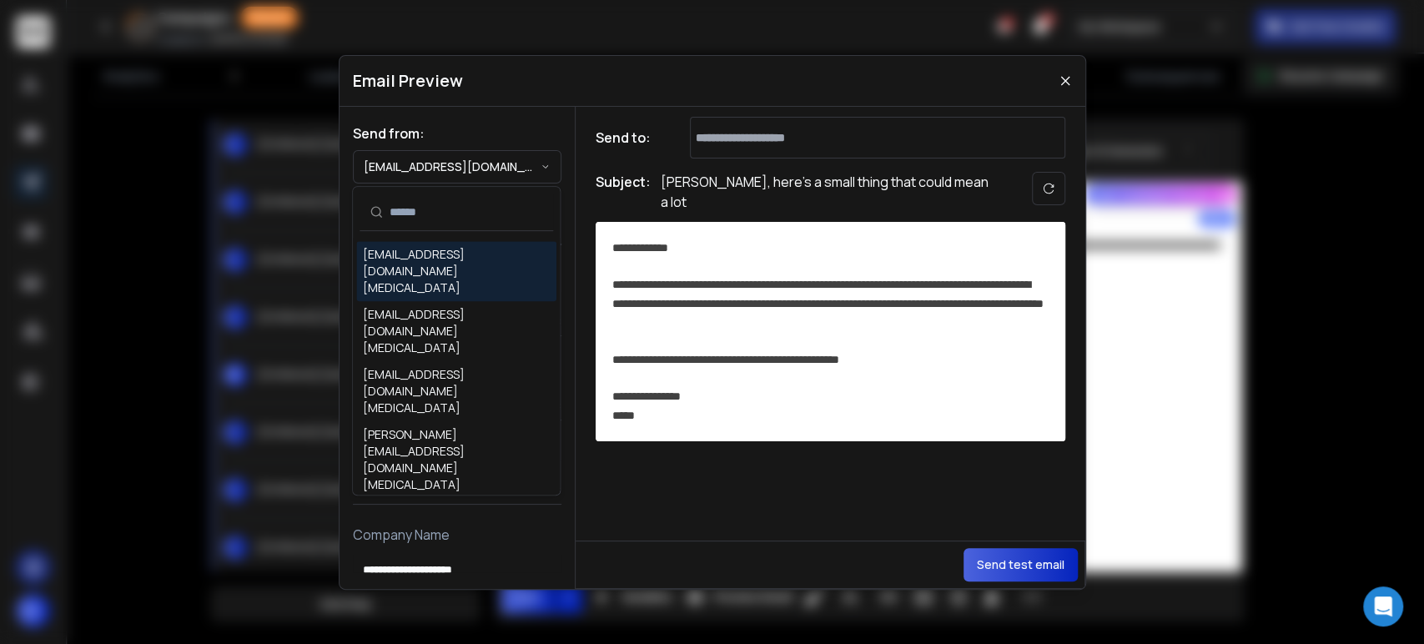
click at [773, 279] on div "**********" at bounding box center [829, 303] width 432 height 56
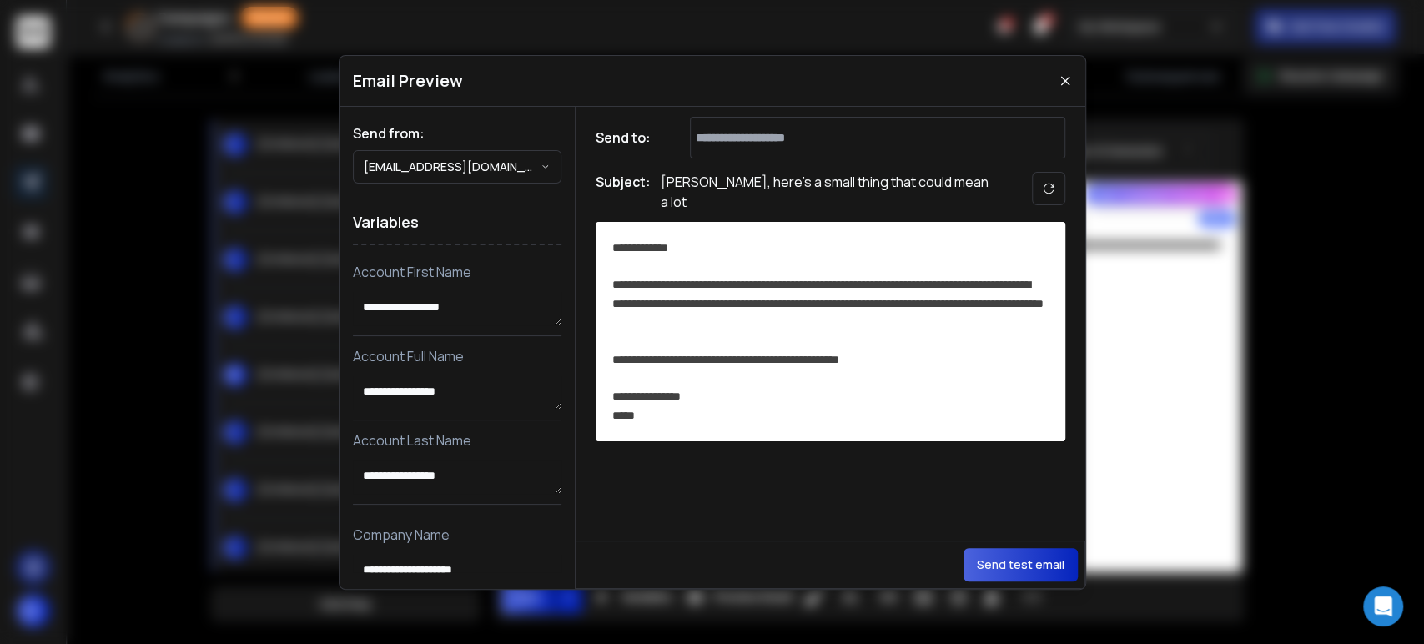
click at [764, 135] on input at bounding box center [878, 138] width 364 height 30
click at [736, 145] on input at bounding box center [878, 138] width 364 height 30
click at [1042, 557] on button "Send test email" at bounding box center [1021, 564] width 114 height 33
click at [1064, 82] on icon at bounding box center [1065, 80] width 13 height 13
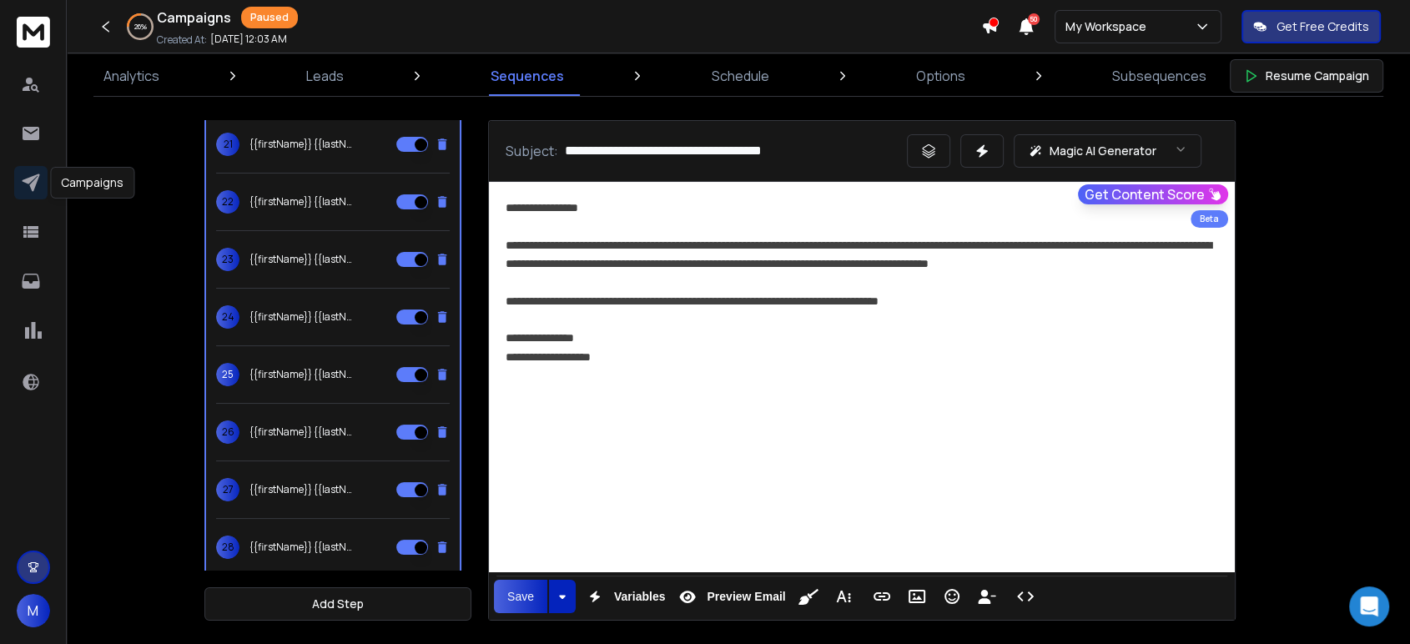
click at [33, 177] on icon at bounding box center [31, 183] width 18 height 18
click at [14, 135] on link at bounding box center [30, 133] width 33 height 33
click at [33, 124] on icon at bounding box center [31, 134] width 20 height 20
click at [23, 132] on icon at bounding box center [31, 133] width 17 height 13
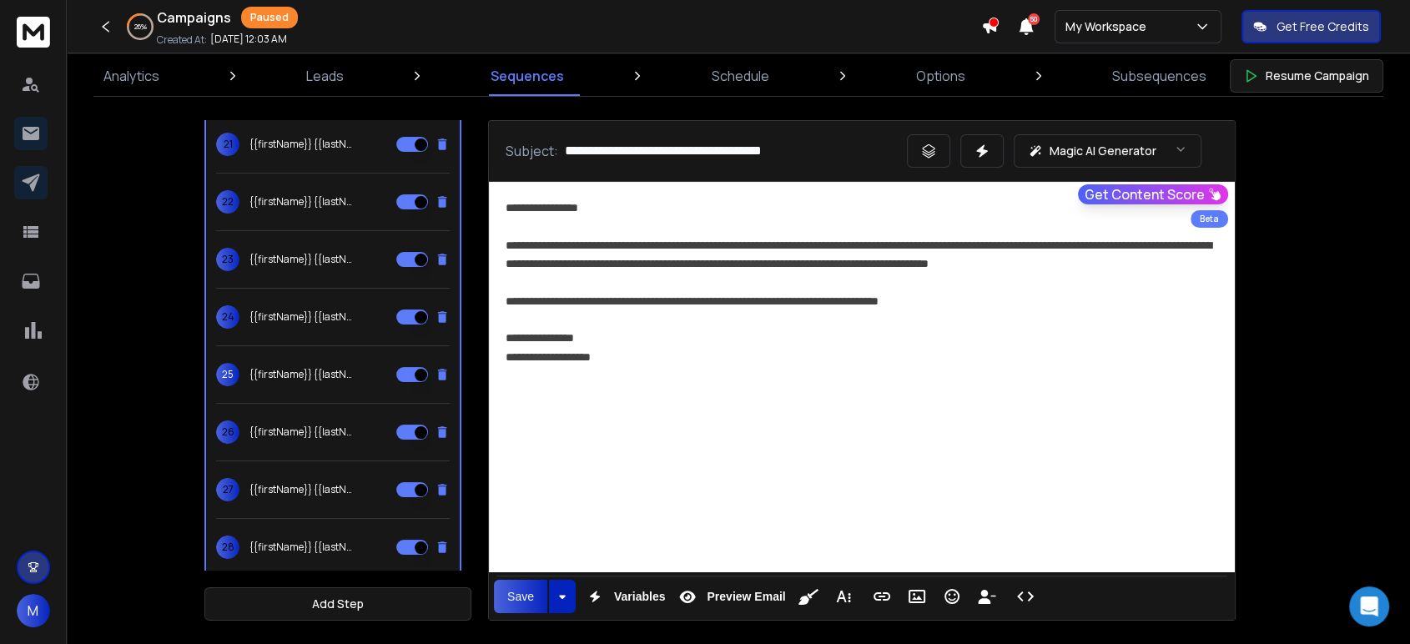
click at [23, 132] on icon at bounding box center [31, 133] width 17 height 13
